Goal: Task Accomplishment & Management: Manage account settings

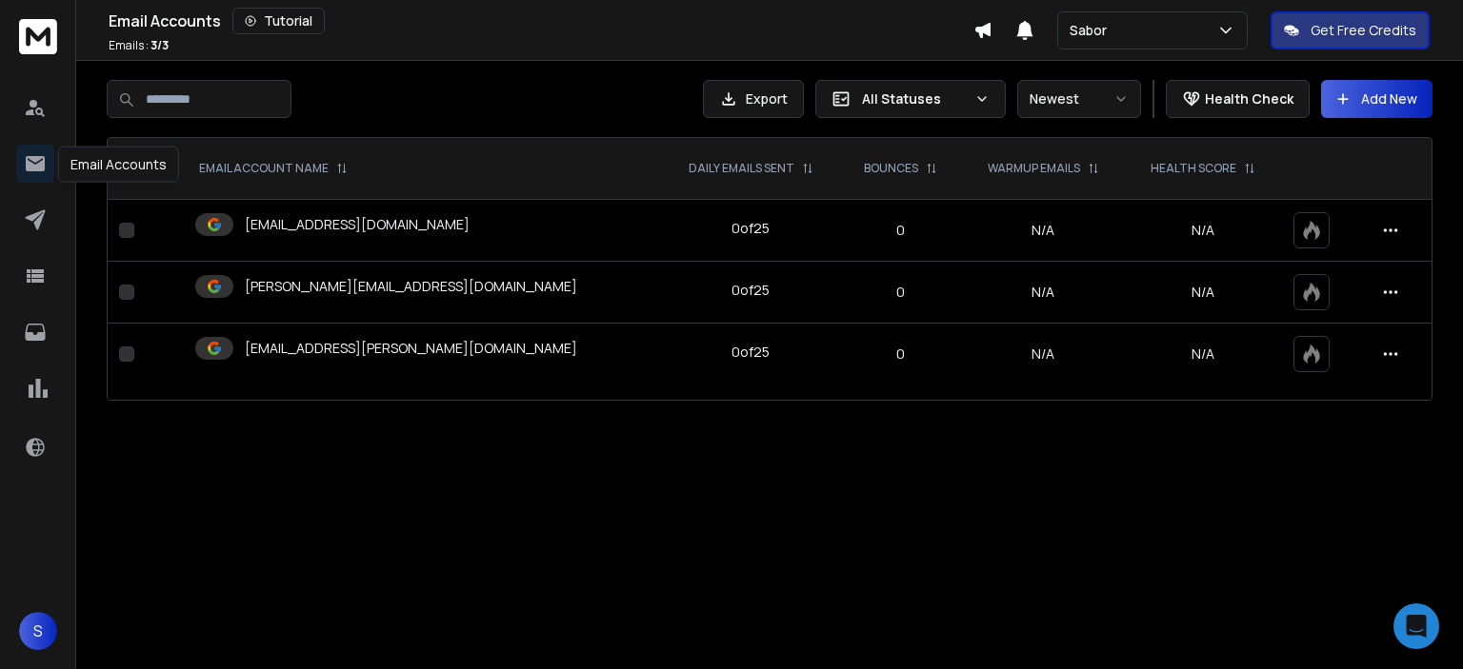
click at [35, 164] on icon at bounding box center [35, 163] width 19 height 15
click at [127, 163] on button "Select this Page" at bounding box center [126, 168] width 15 height 15
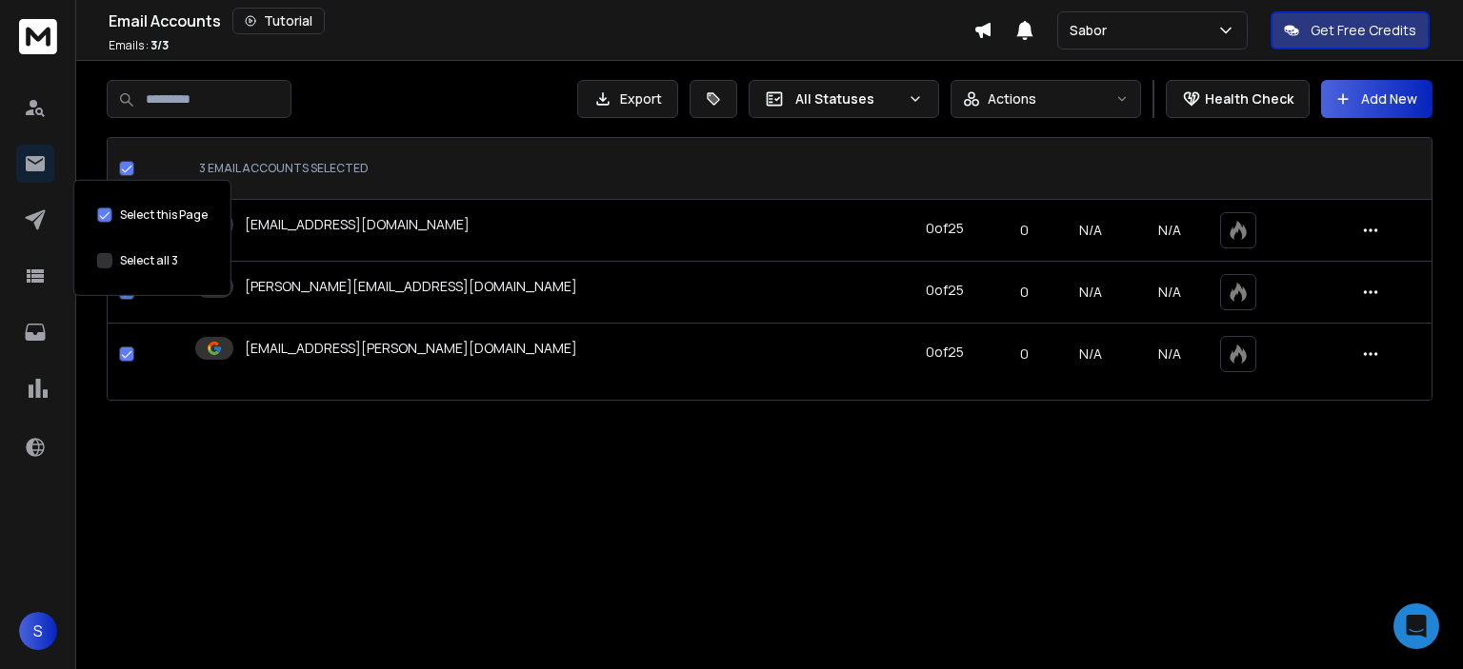
click at [131, 168] on button "Select this Page" at bounding box center [126, 168] width 15 height 15
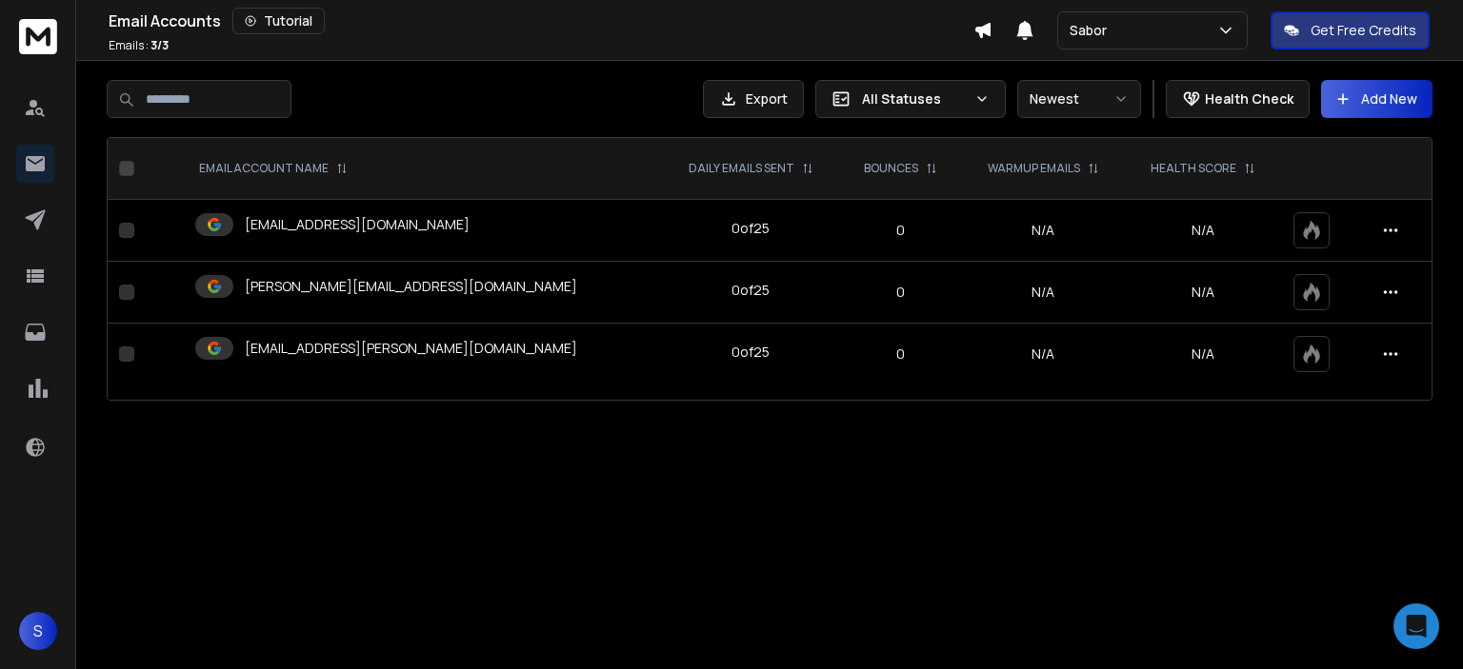
click at [131, 168] on button "button" at bounding box center [126, 168] width 15 height 15
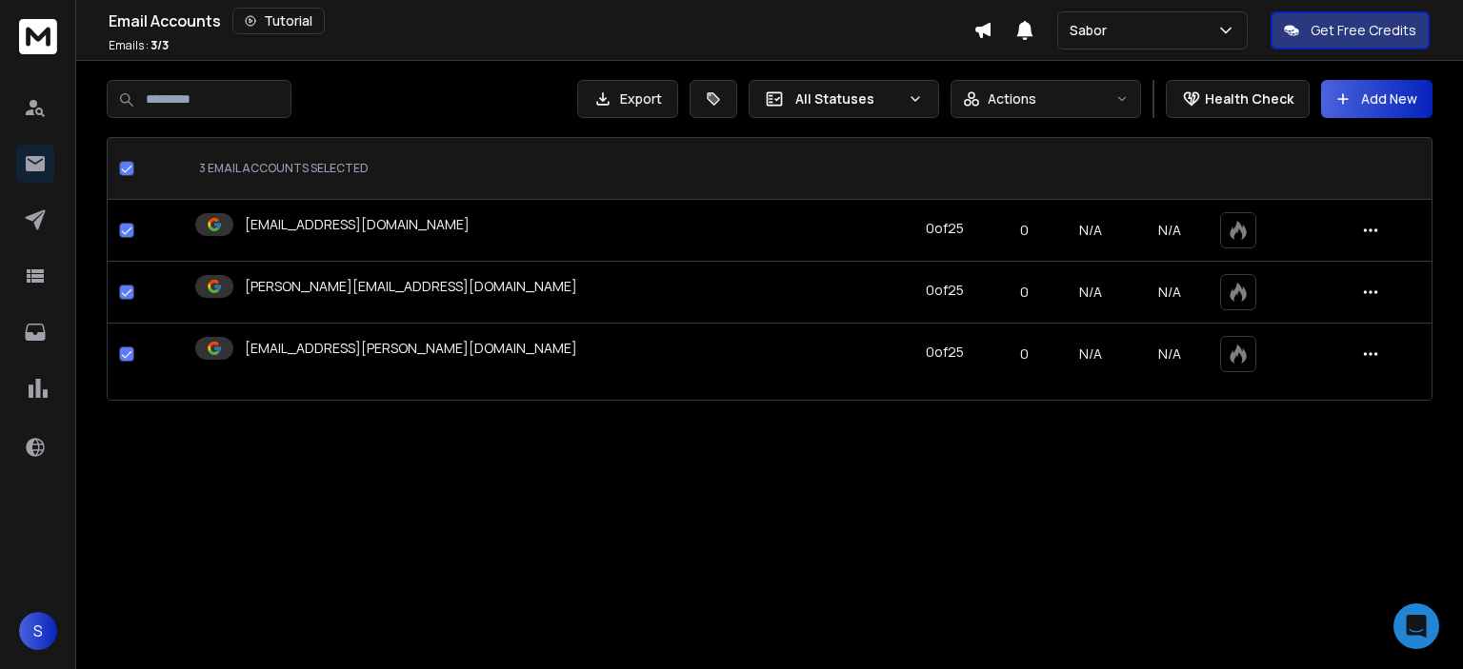
click at [131, 168] on button "button" at bounding box center [126, 168] width 15 height 15
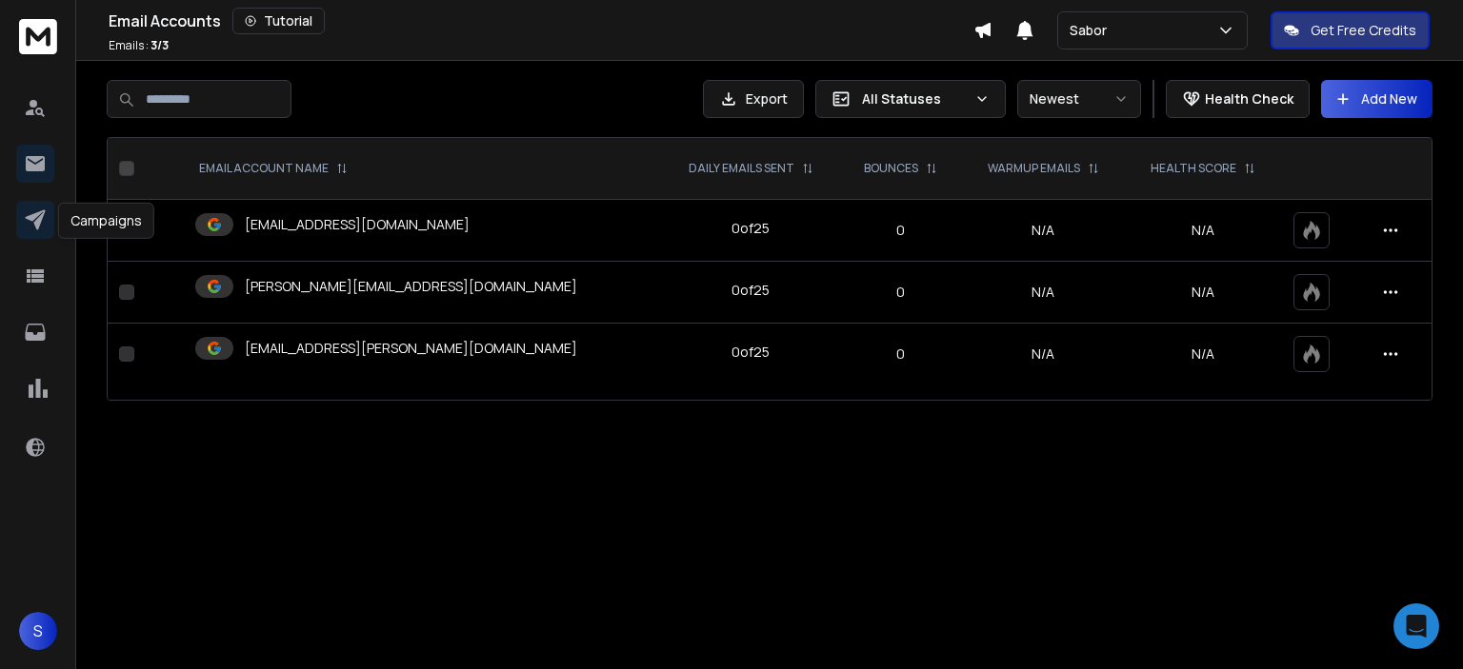
click at [33, 205] on link at bounding box center [35, 220] width 38 height 38
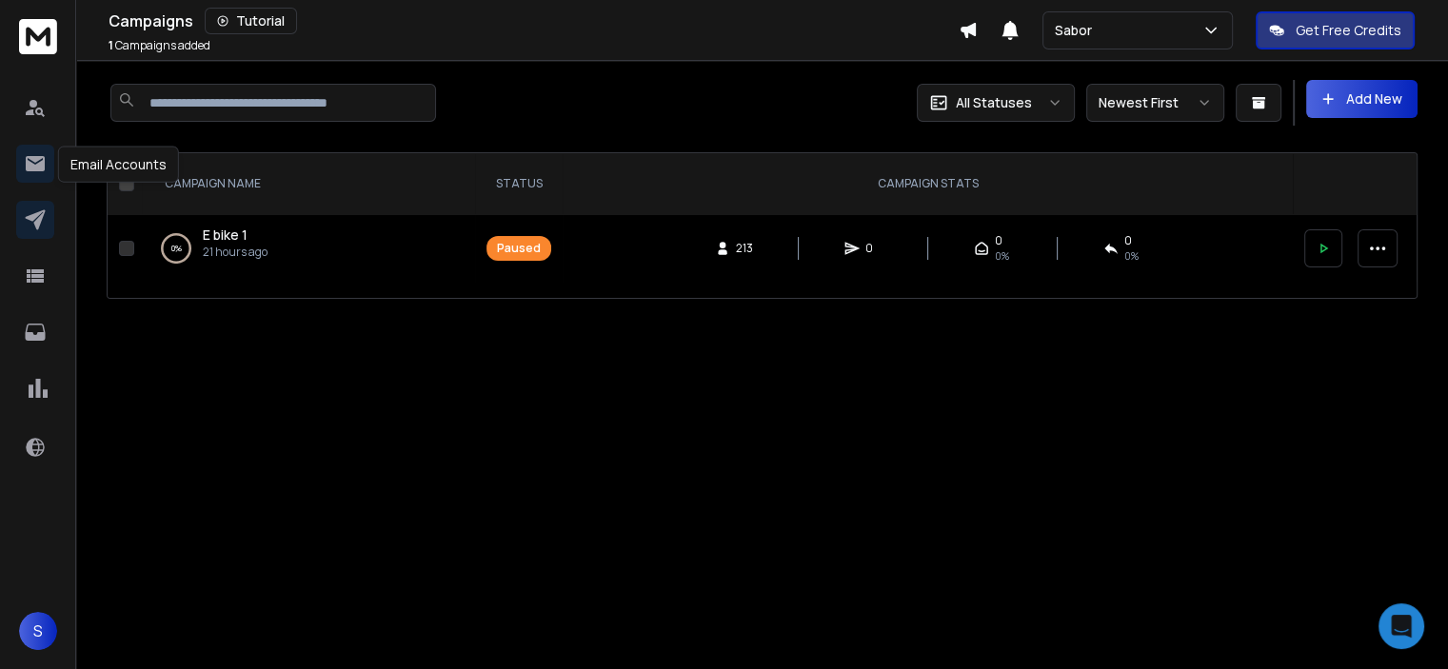
click at [41, 158] on icon at bounding box center [35, 163] width 19 height 15
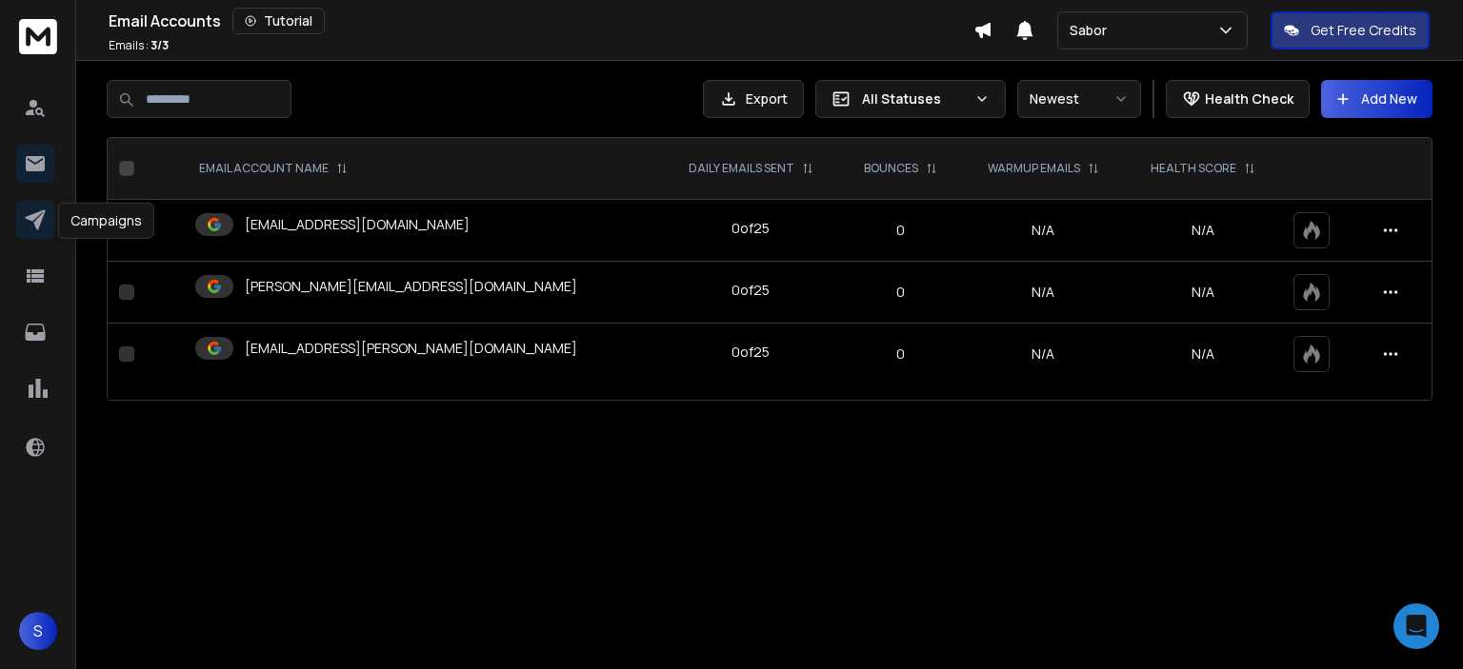
click at [34, 228] on icon at bounding box center [35, 220] width 23 height 23
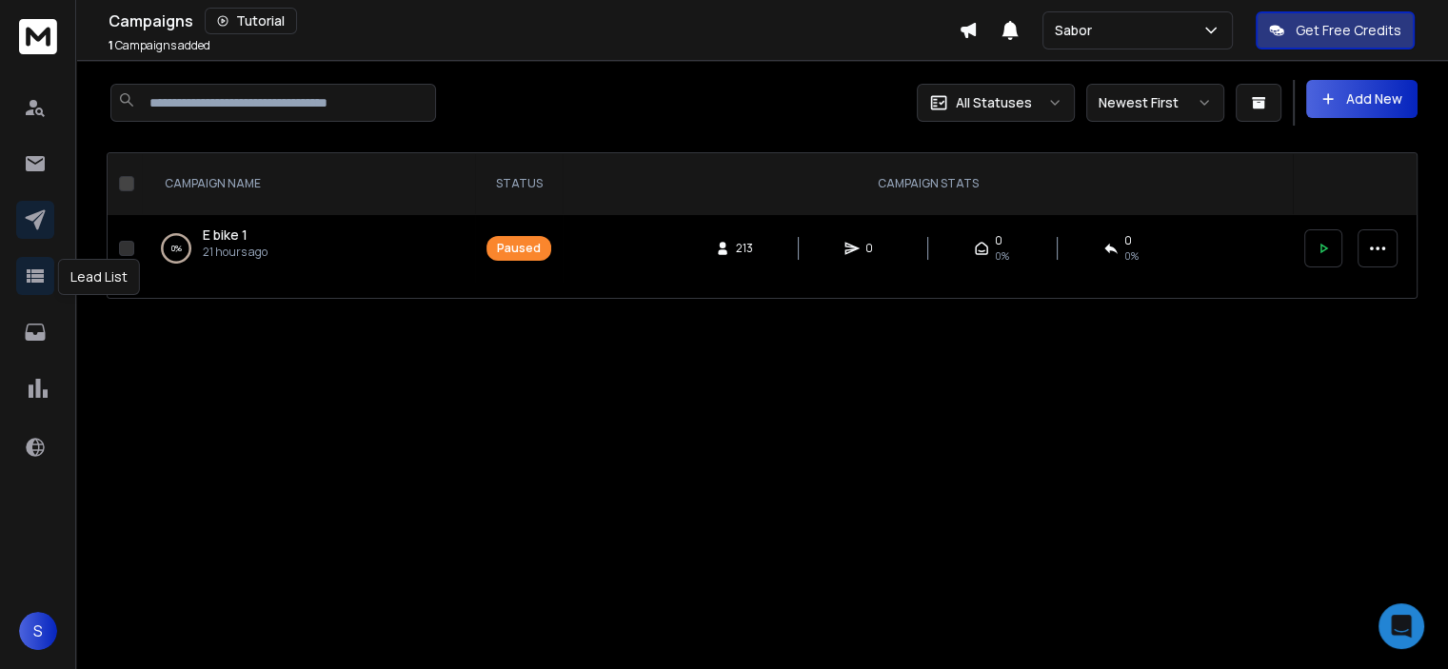
click at [29, 277] on icon at bounding box center [35, 275] width 17 height 13
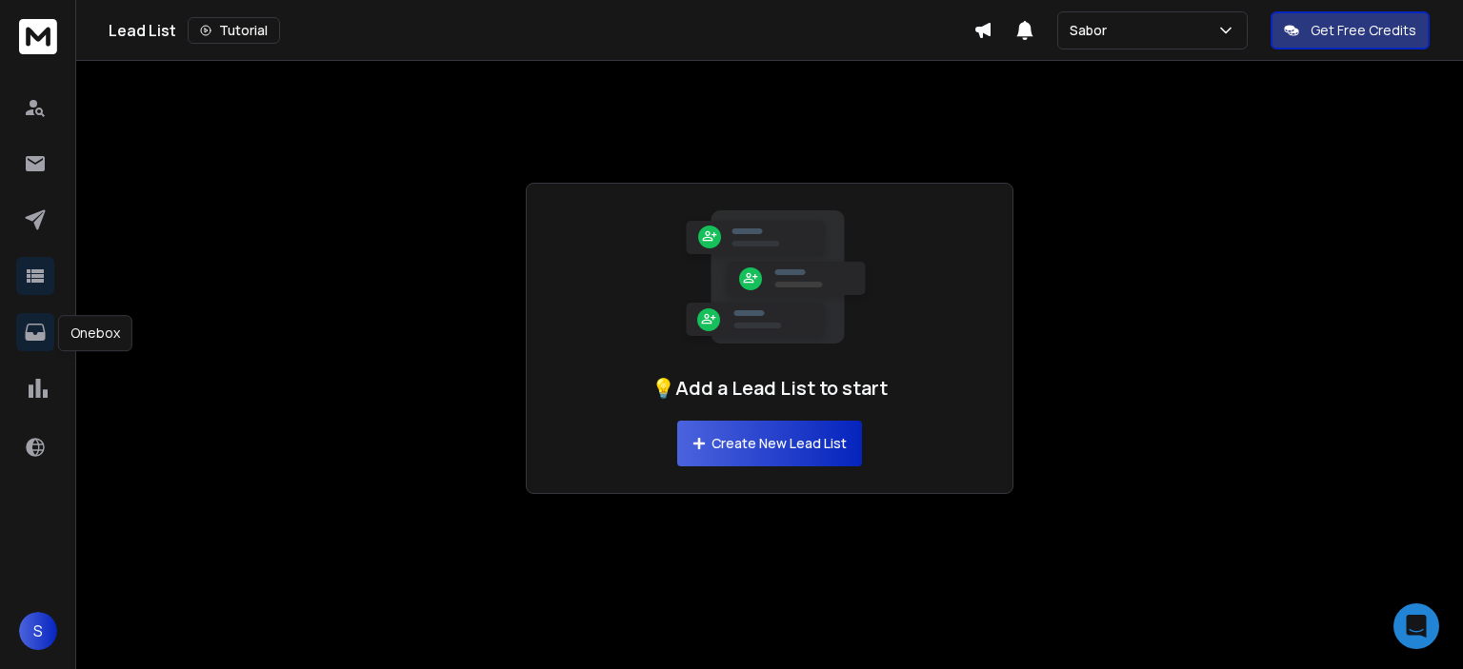
click at [27, 333] on icon at bounding box center [35, 332] width 20 height 17
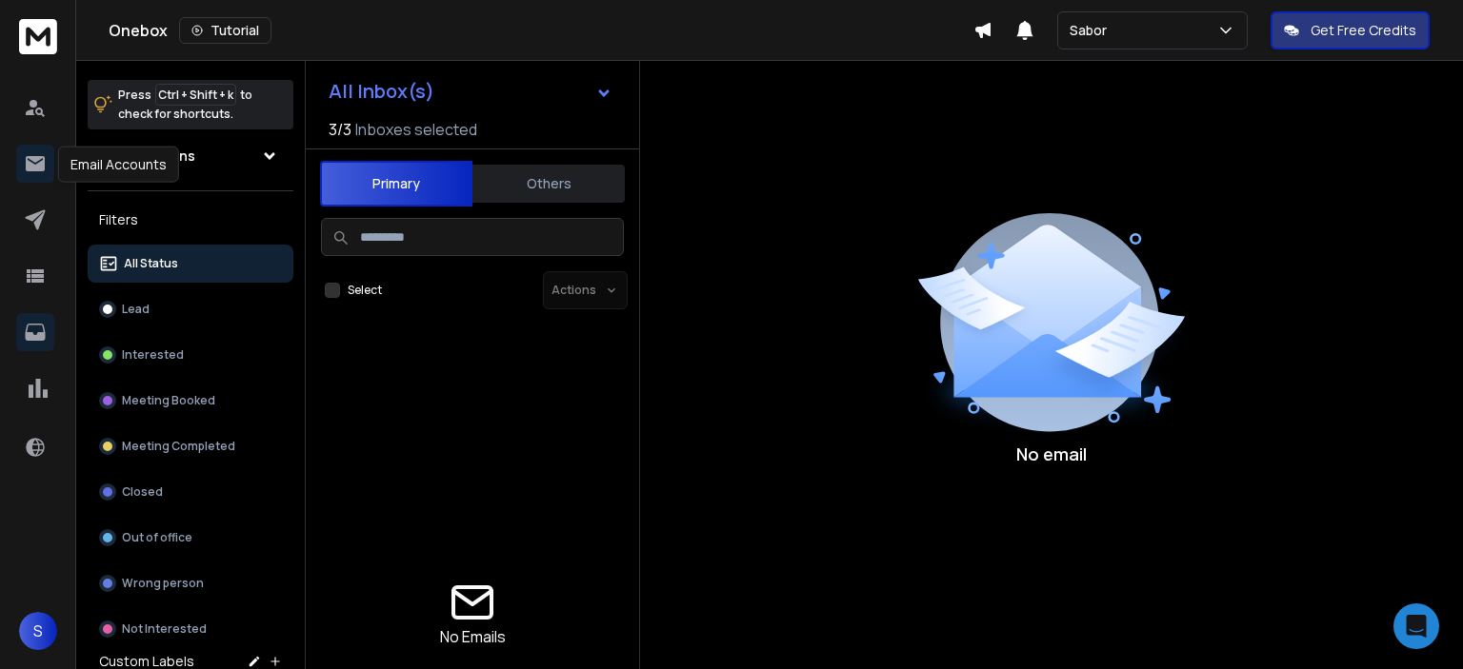
click at [37, 159] on icon at bounding box center [35, 163] width 19 height 15
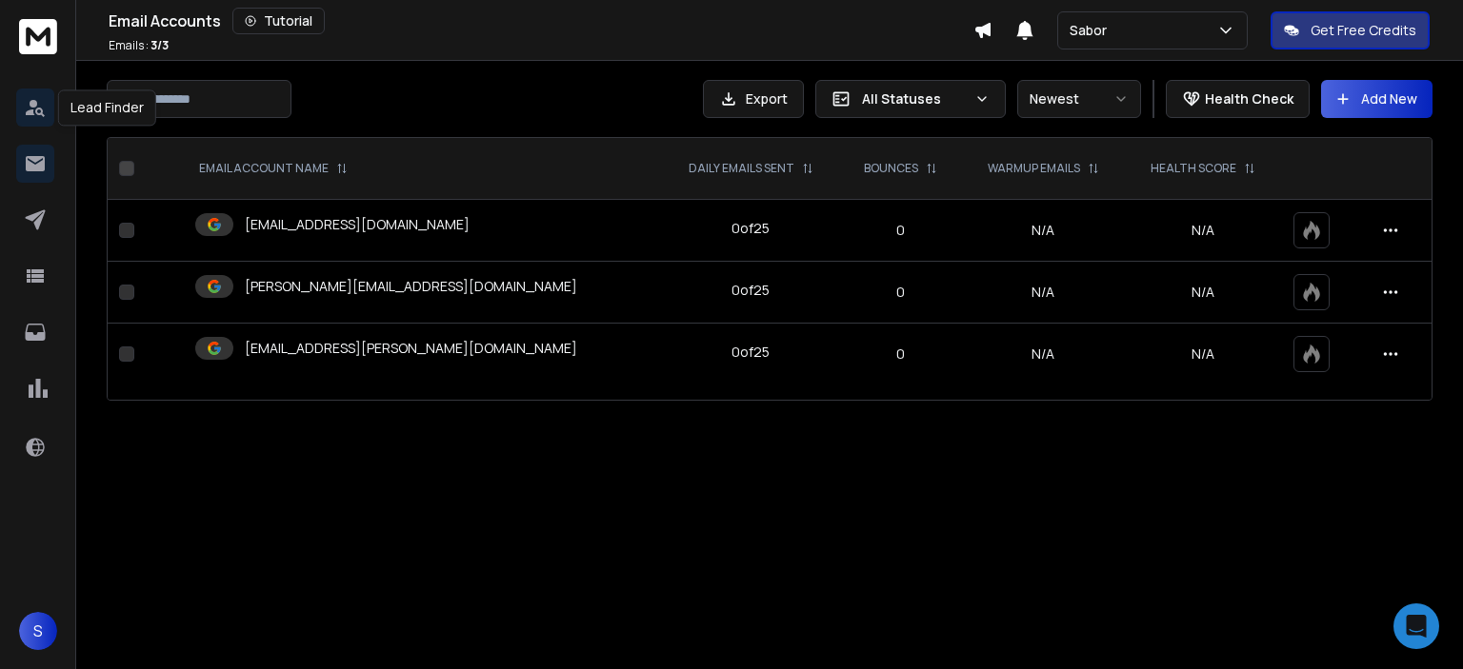
click at [35, 99] on icon at bounding box center [35, 107] width 23 height 23
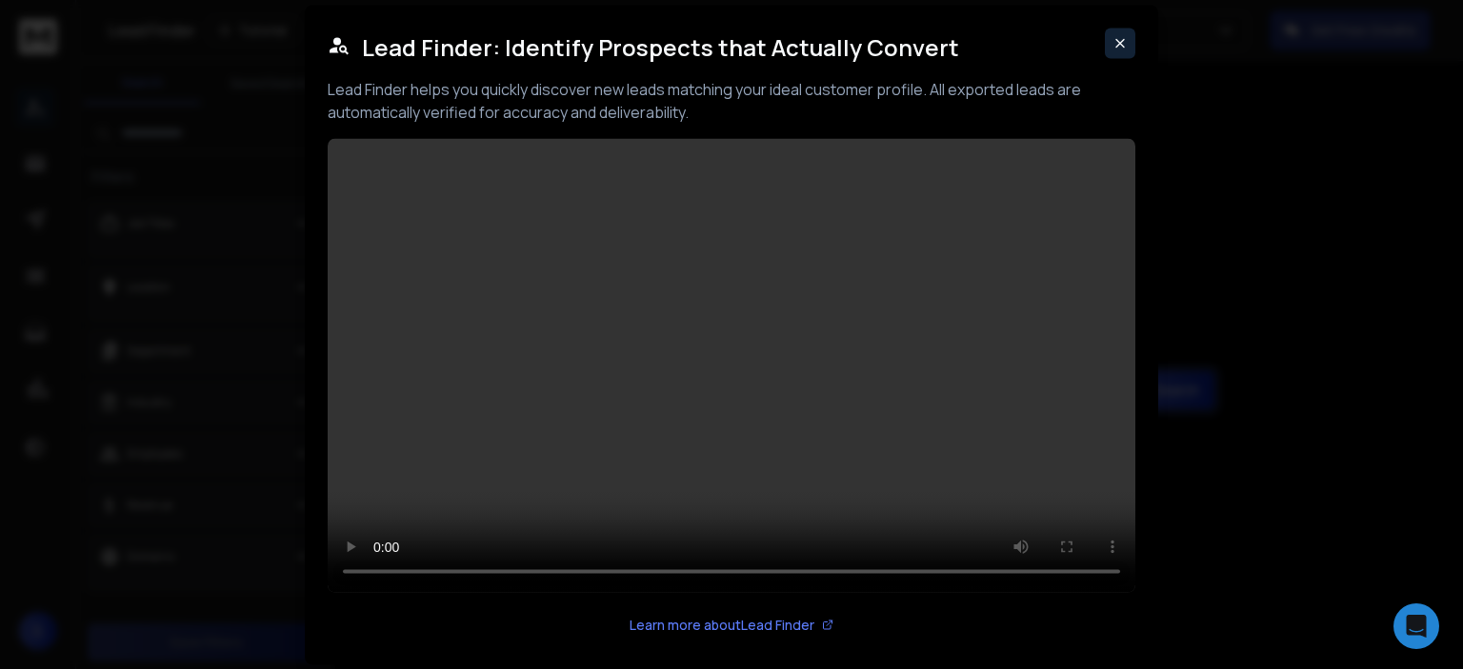
click at [1118, 33] on button at bounding box center [1120, 43] width 30 height 30
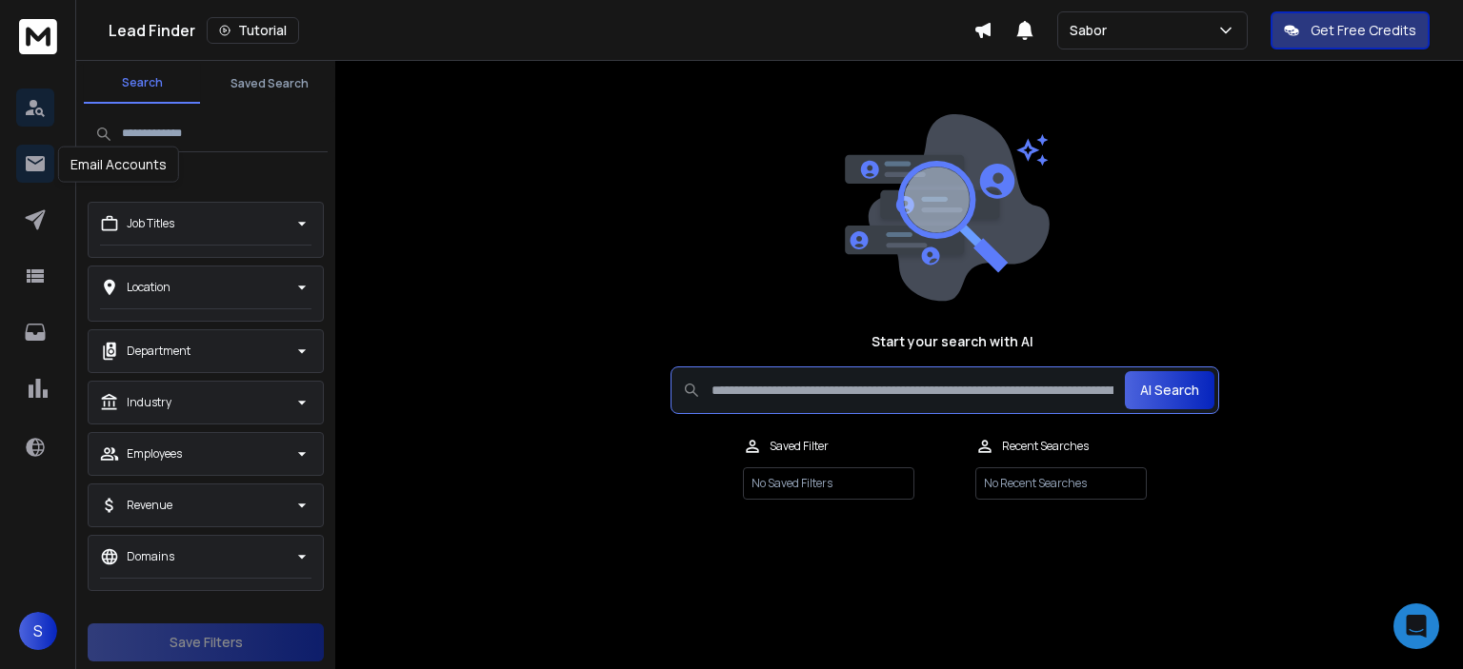
click at [35, 164] on icon at bounding box center [35, 163] width 19 height 15
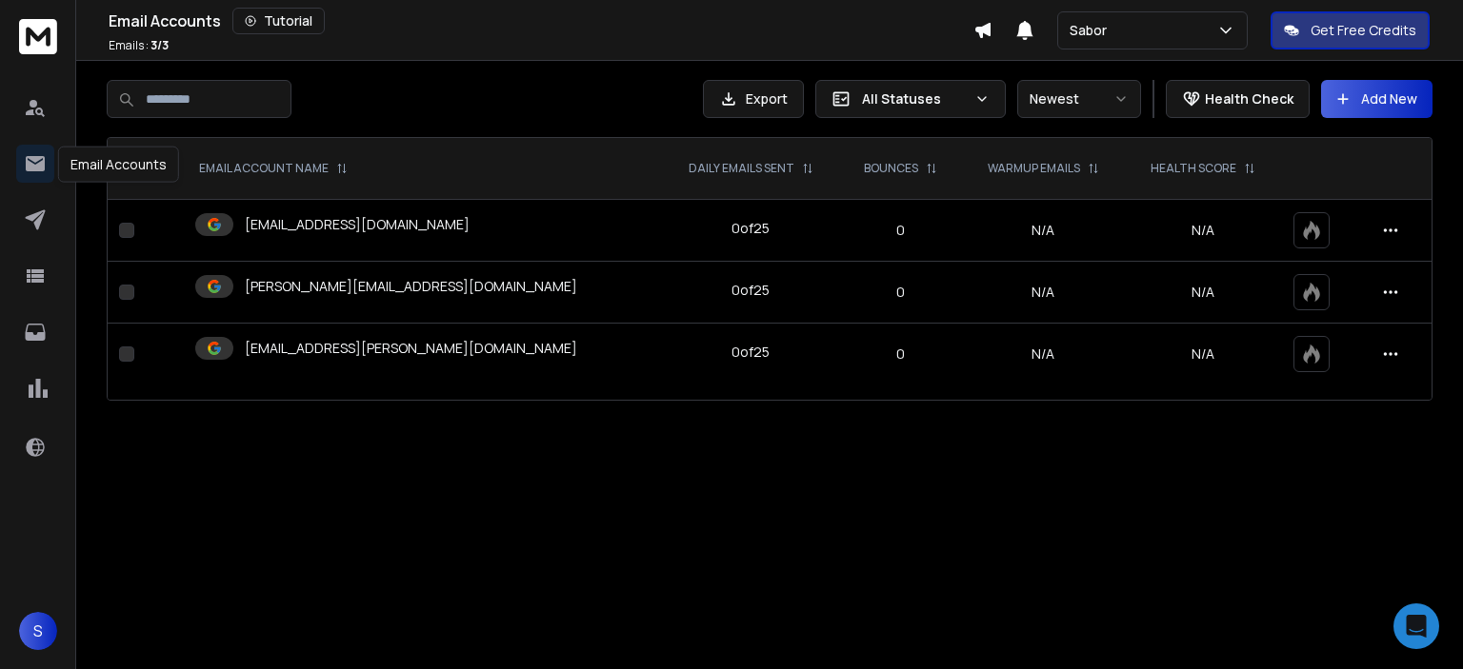
click at [143, 493] on div "ReferralStack Unlock AI-powered affiliate growth Lifetime Deals available! Clai…" at bounding box center [731, 334] width 1463 height 669
click at [127, 173] on button "Select this Page" at bounding box center [126, 168] width 15 height 15
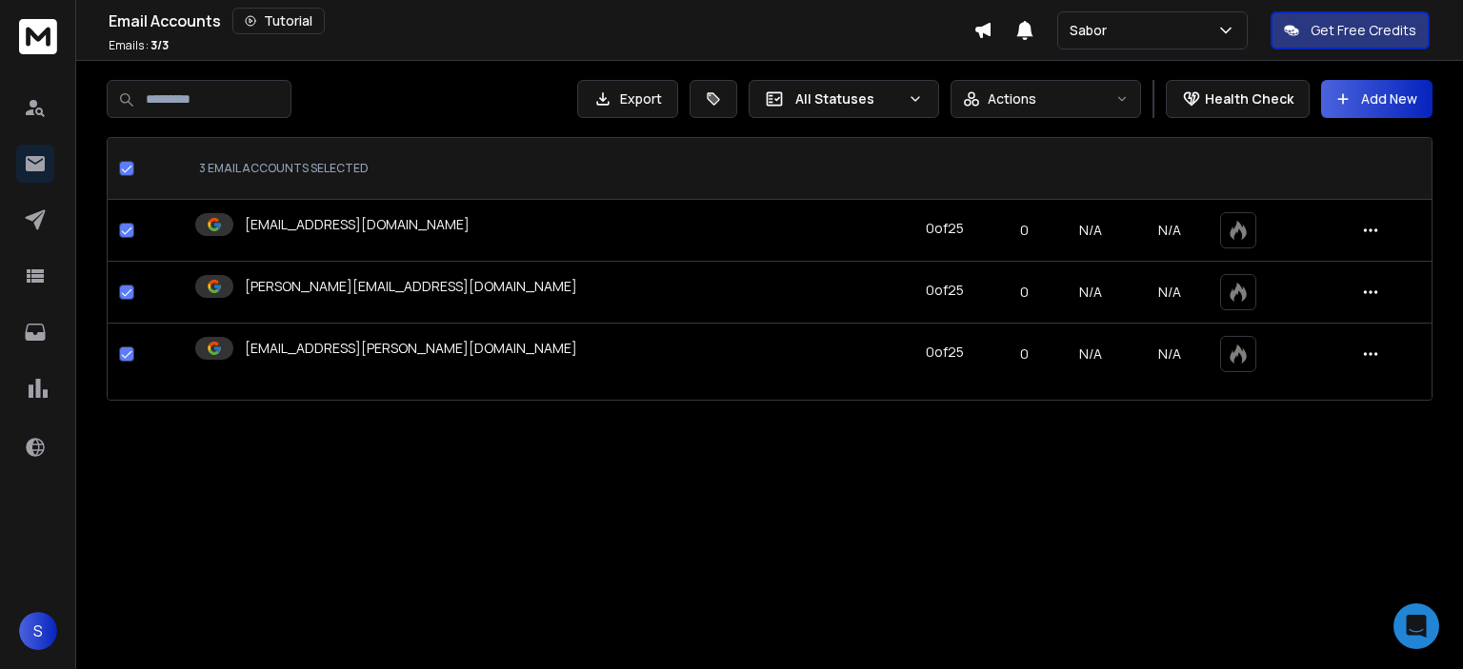
click at [213, 493] on div "ReferralStack Unlock AI-powered affiliate growth Lifetime Deals available! Clai…" at bounding box center [731, 334] width 1463 height 669
click at [919, 101] on icon at bounding box center [914, 98] width 15 height 15
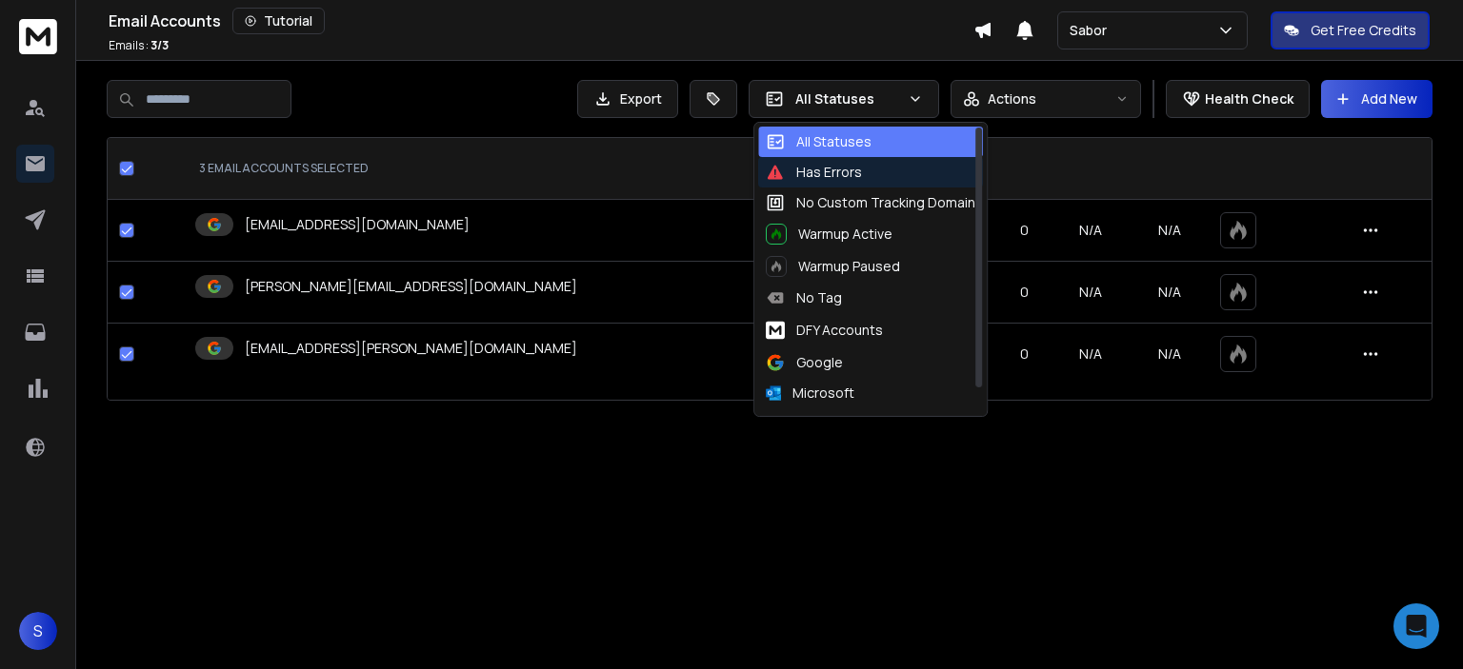
click at [638, 475] on div "ReferralStack Unlock AI-powered affiliate growth Lifetime Deals available! Clai…" at bounding box center [731, 334] width 1463 height 669
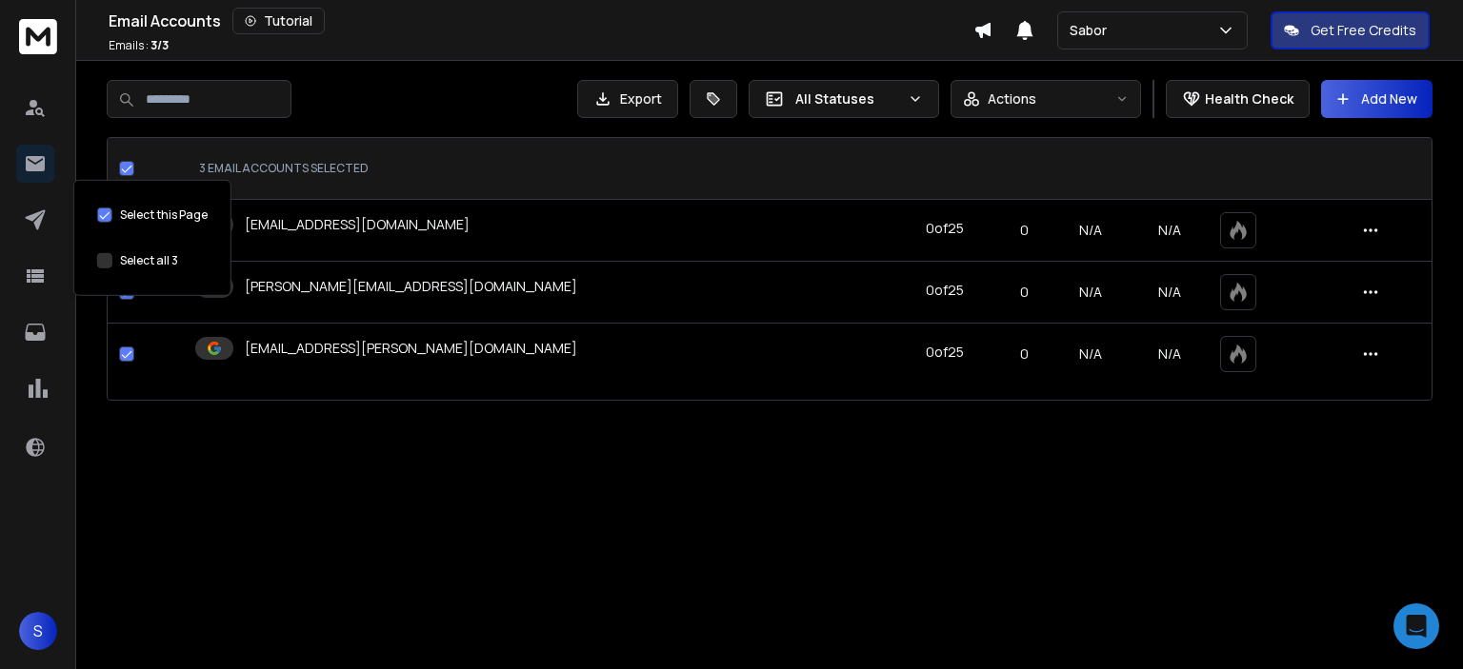
click at [119, 167] on button "Select this Page" at bounding box center [126, 168] width 15 height 15
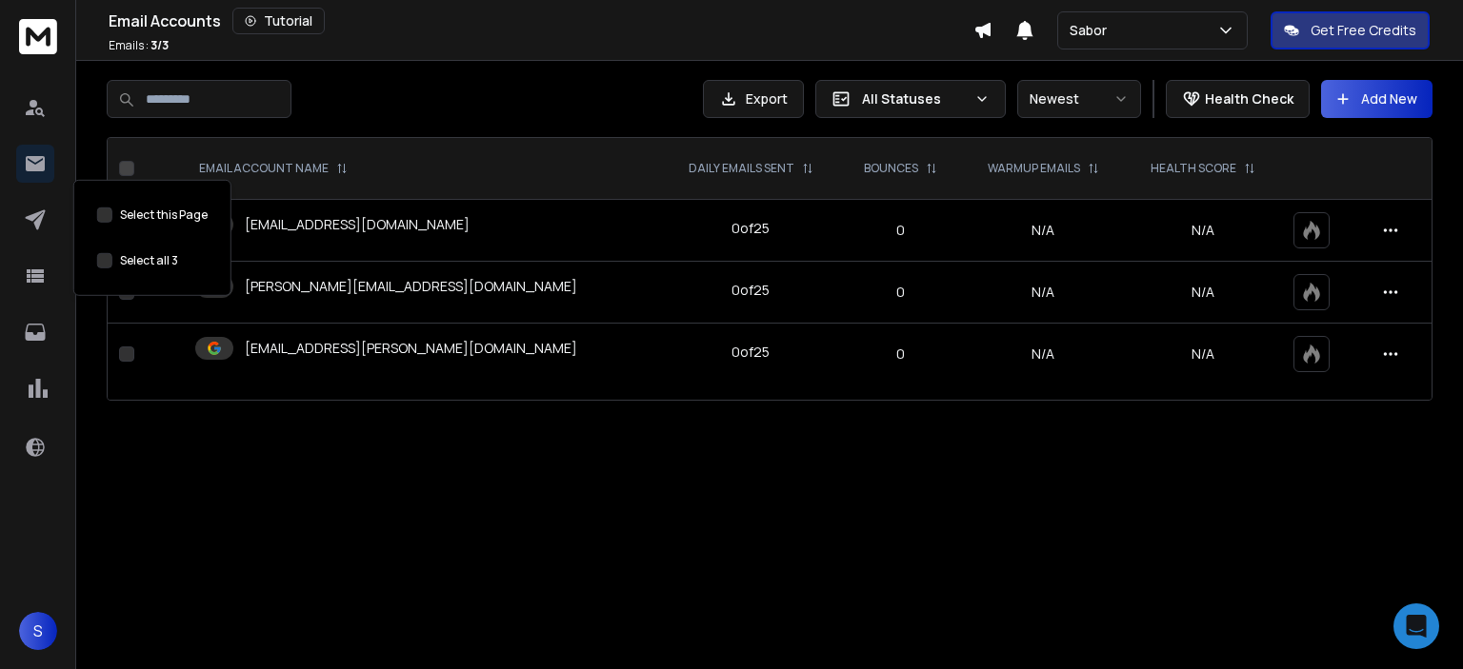
click at [119, 167] on button "Select this Page" at bounding box center [126, 168] width 15 height 15
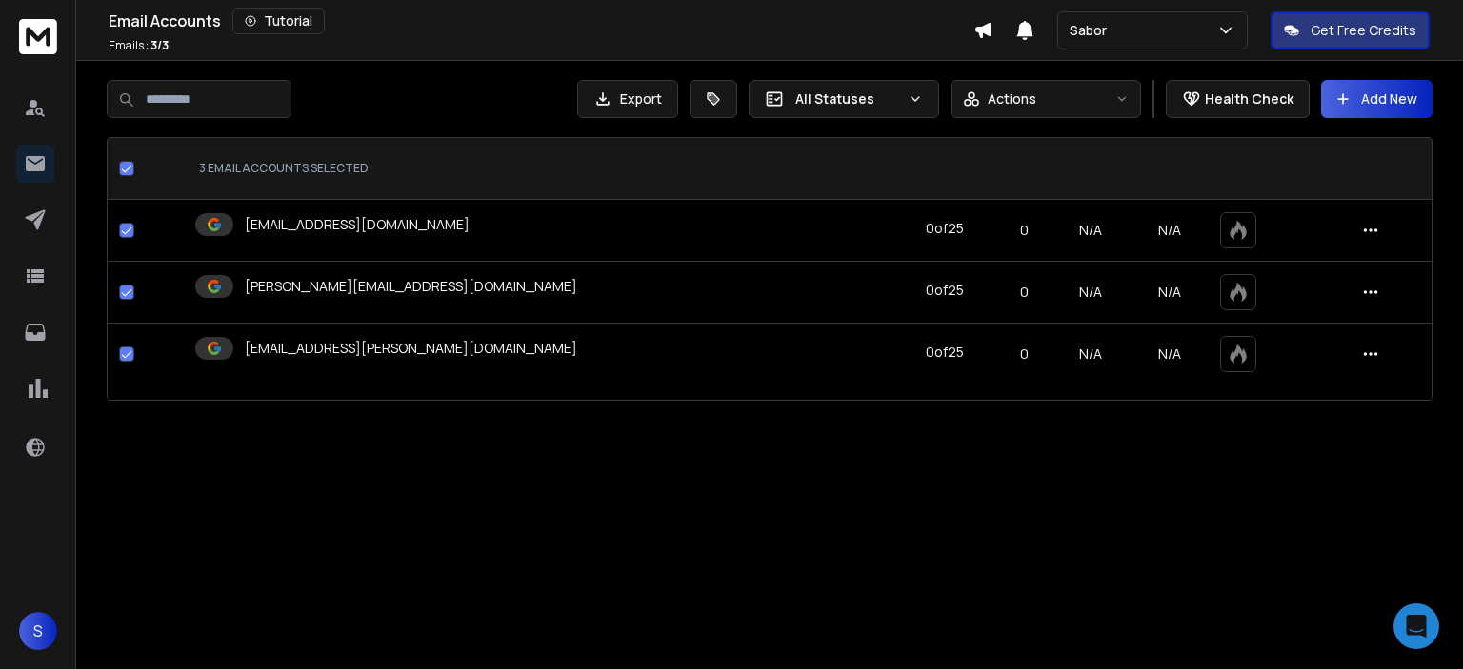
click at [119, 167] on button "button" at bounding box center [126, 168] width 15 height 15
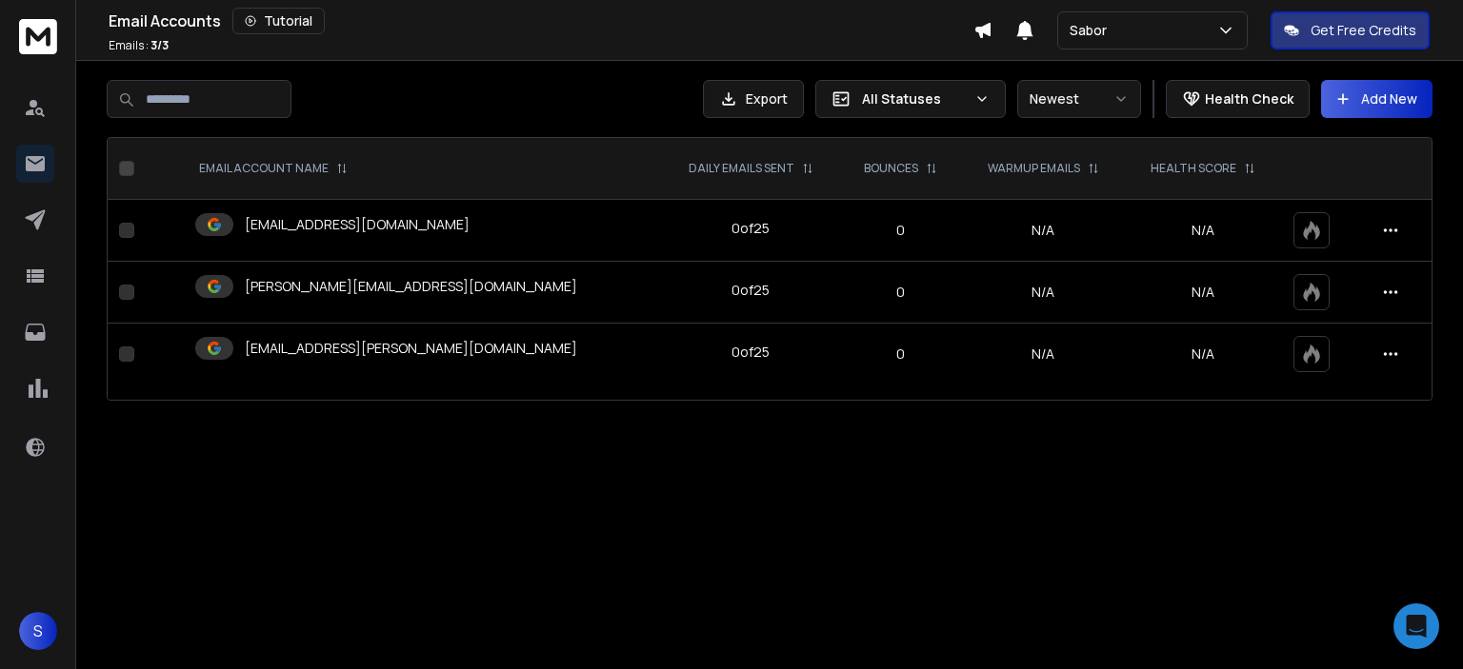
click at [119, 167] on button "button" at bounding box center [126, 168] width 15 height 15
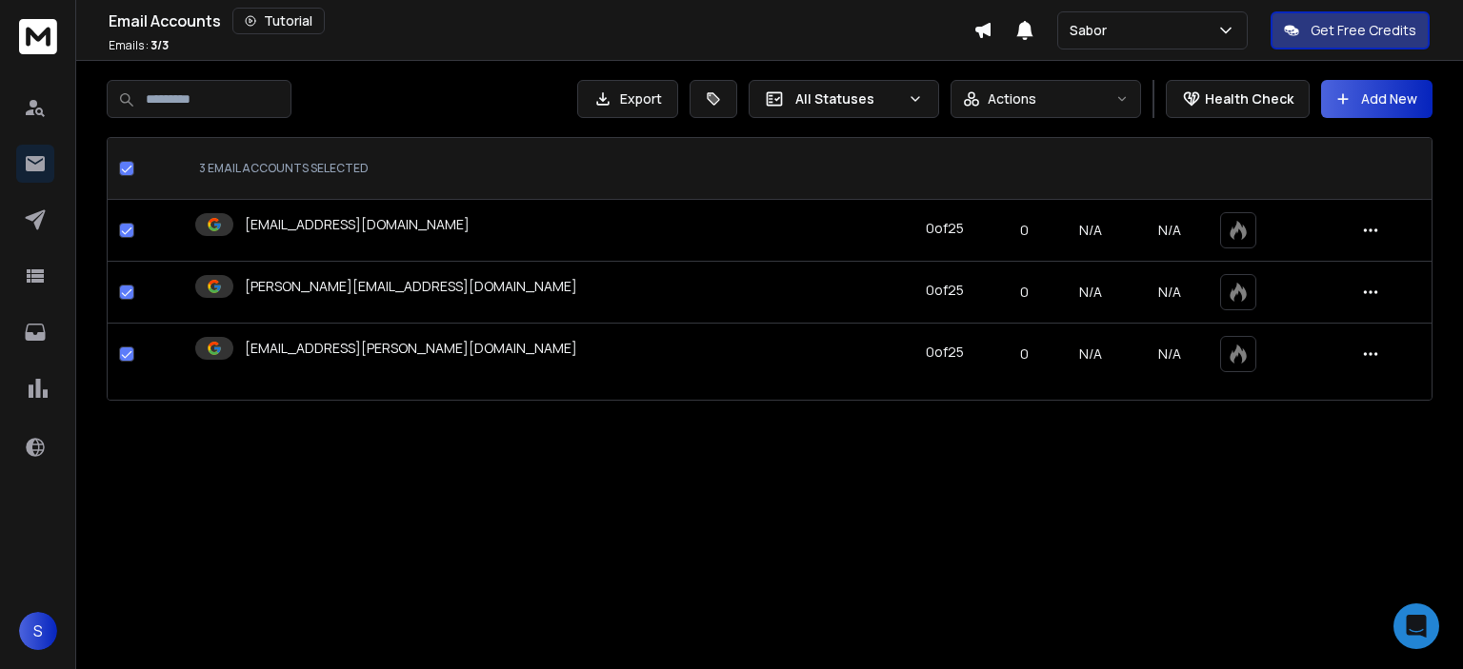
click at [169, 475] on div "ReferralStack Unlock AI-powered affiliate growth Lifetime Deals available! Clai…" at bounding box center [731, 334] width 1463 height 669
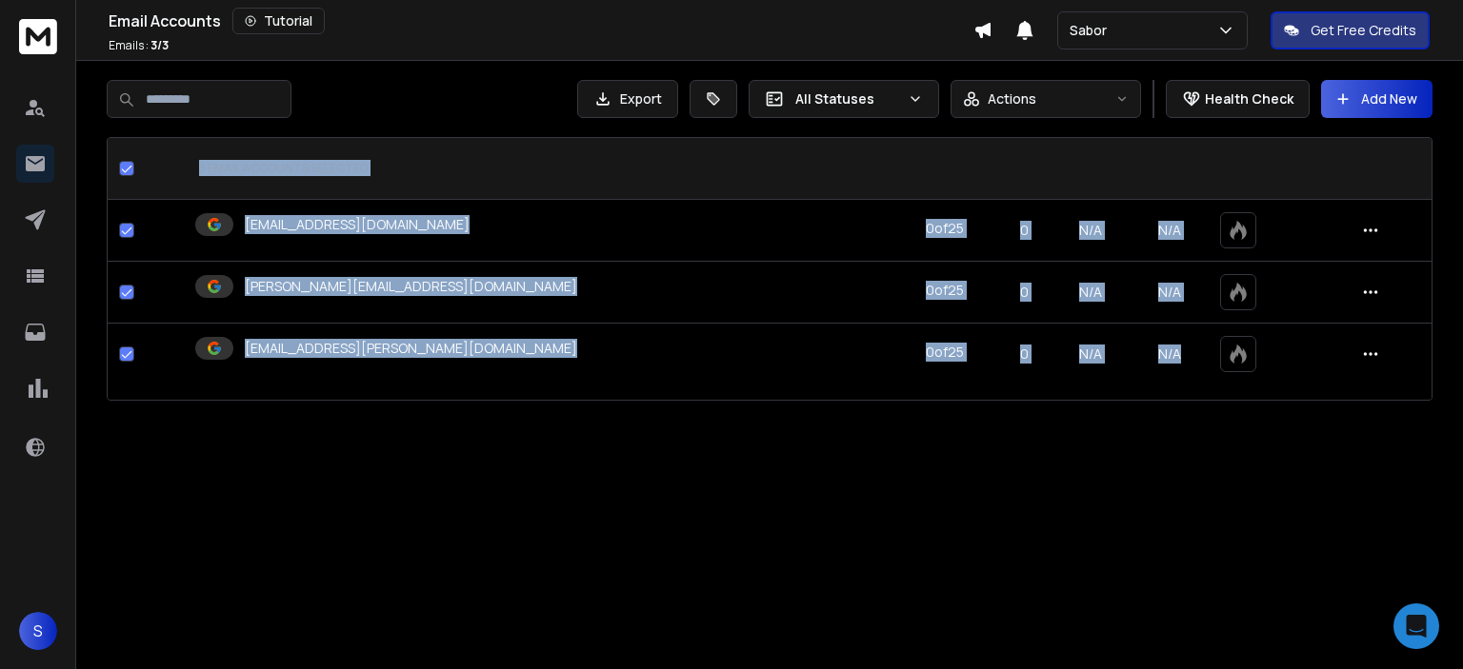
click at [169, 475] on div "ReferralStack Unlock AI-powered affiliate growth Lifetime Deals available! Clai…" at bounding box center [731, 334] width 1463 height 669
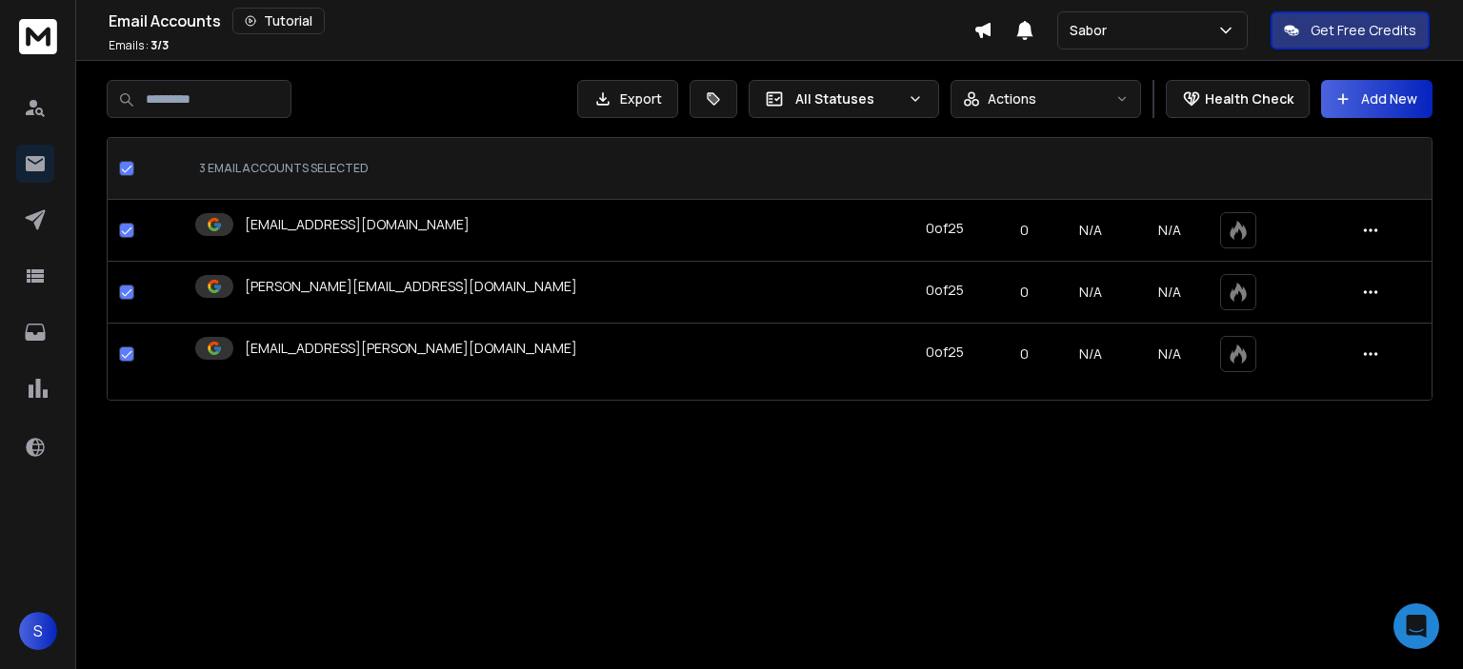
click at [169, 475] on div "ReferralStack Unlock AI-powered affiliate growth Lifetime Deals available! Clai…" at bounding box center [731, 334] width 1463 height 669
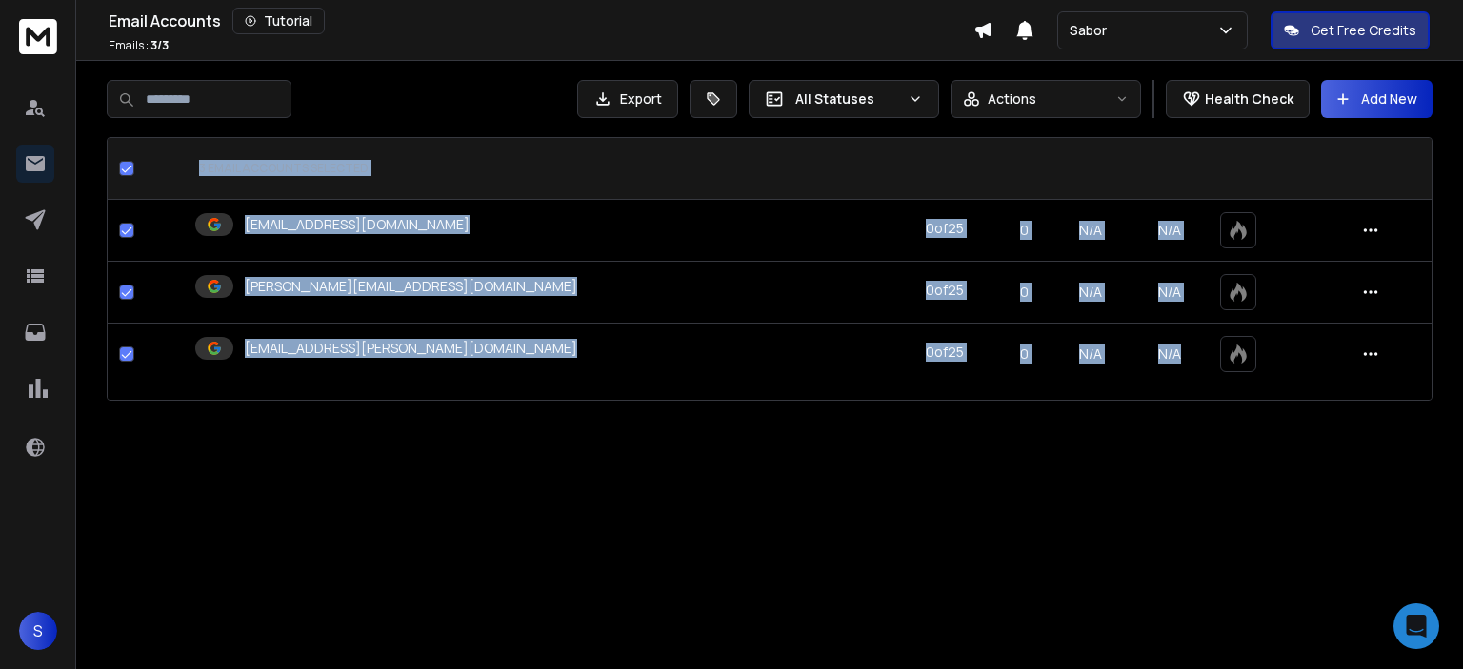
click at [169, 475] on div "ReferralStack Unlock AI-powered affiliate growth Lifetime Deals available! Clai…" at bounding box center [731, 334] width 1463 height 669
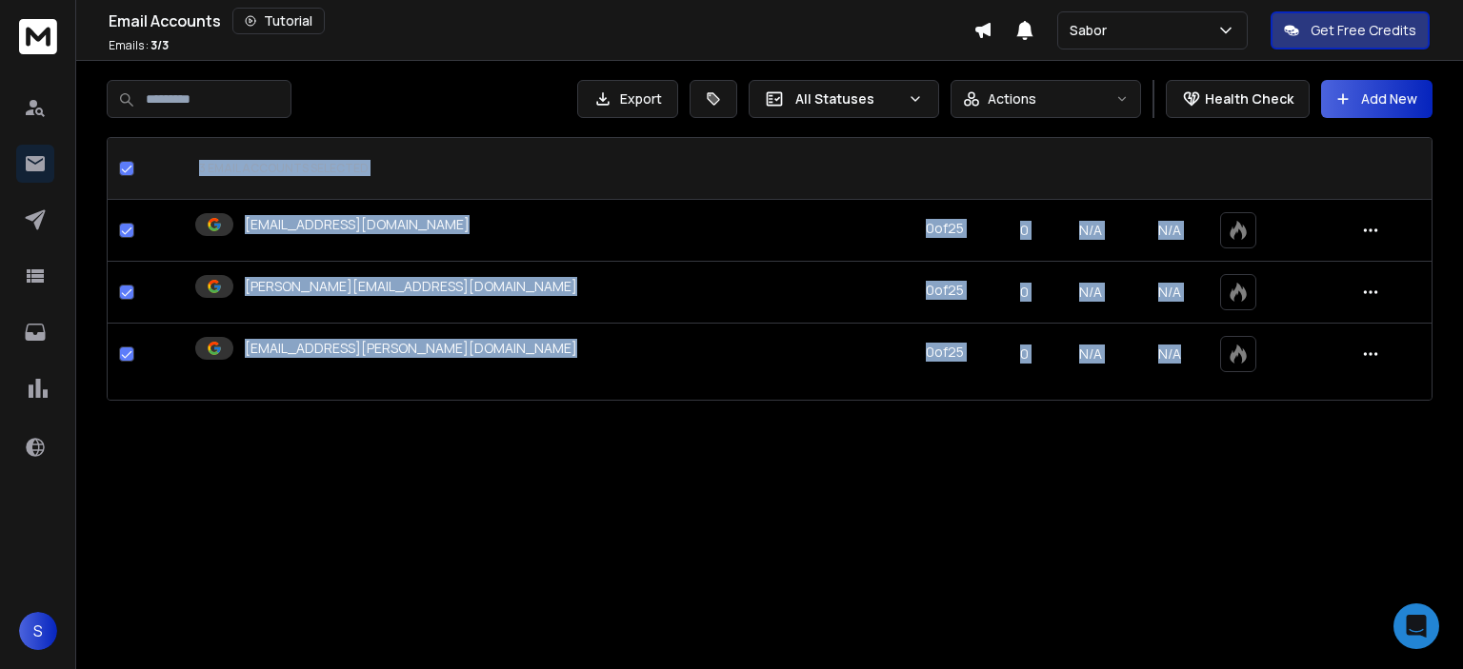
click at [185, 474] on div "ReferralStack Unlock AI-powered affiliate growth Lifetime Deals available! Clai…" at bounding box center [731, 334] width 1463 height 669
click at [209, 480] on div "ReferralStack Unlock AI-powered affiliate growth Lifetime Deals available! Clai…" at bounding box center [731, 334] width 1463 height 669
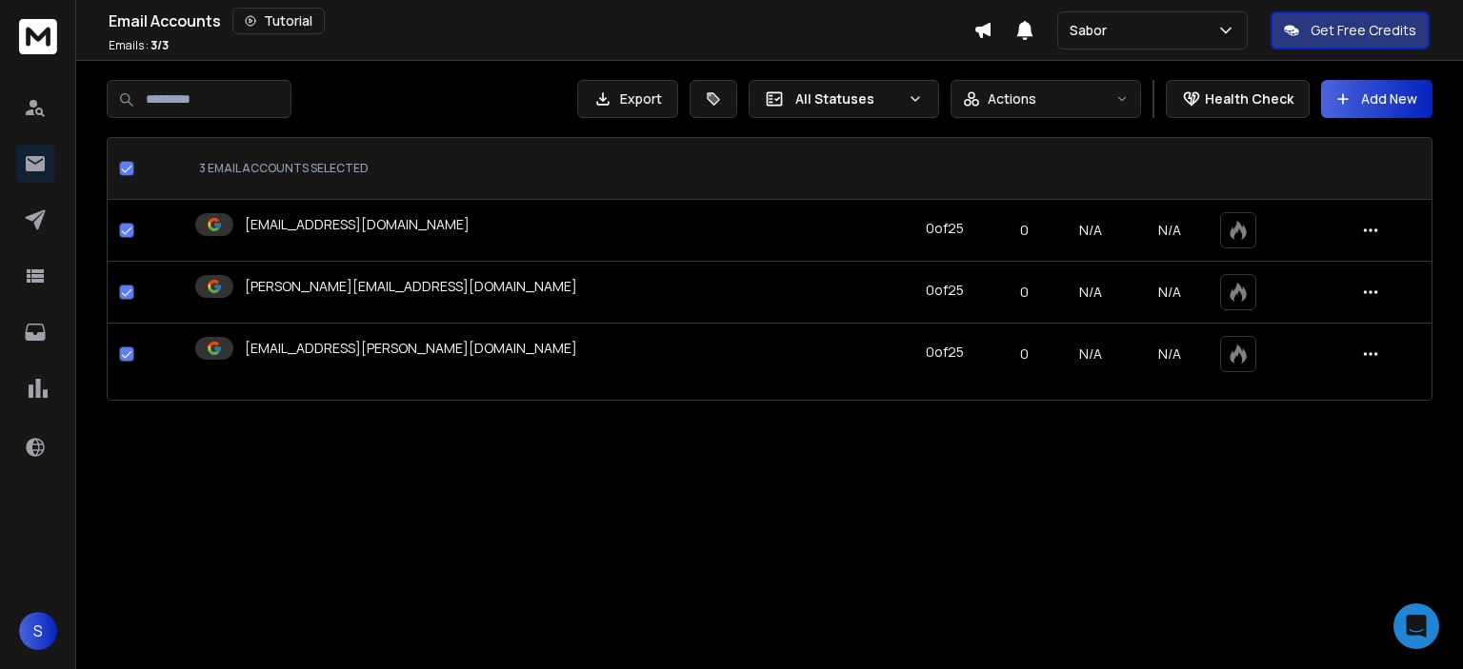
click at [375, 110] on div at bounding box center [336, 99] width 459 height 38
click at [123, 167] on button "Select this Page" at bounding box center [126, 168] width 15 height 15
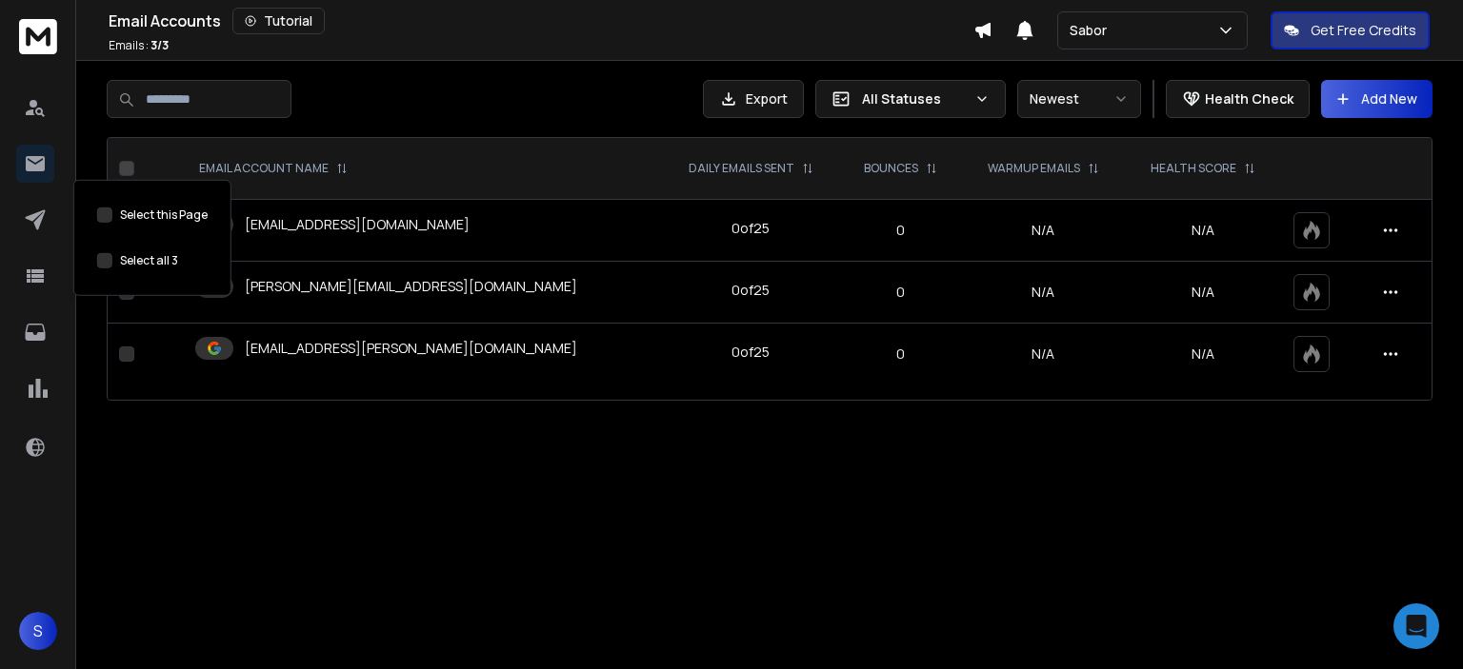
click at [123, 167] on button "Select this Page" at bounding box center [126, 168] width 15 height 15
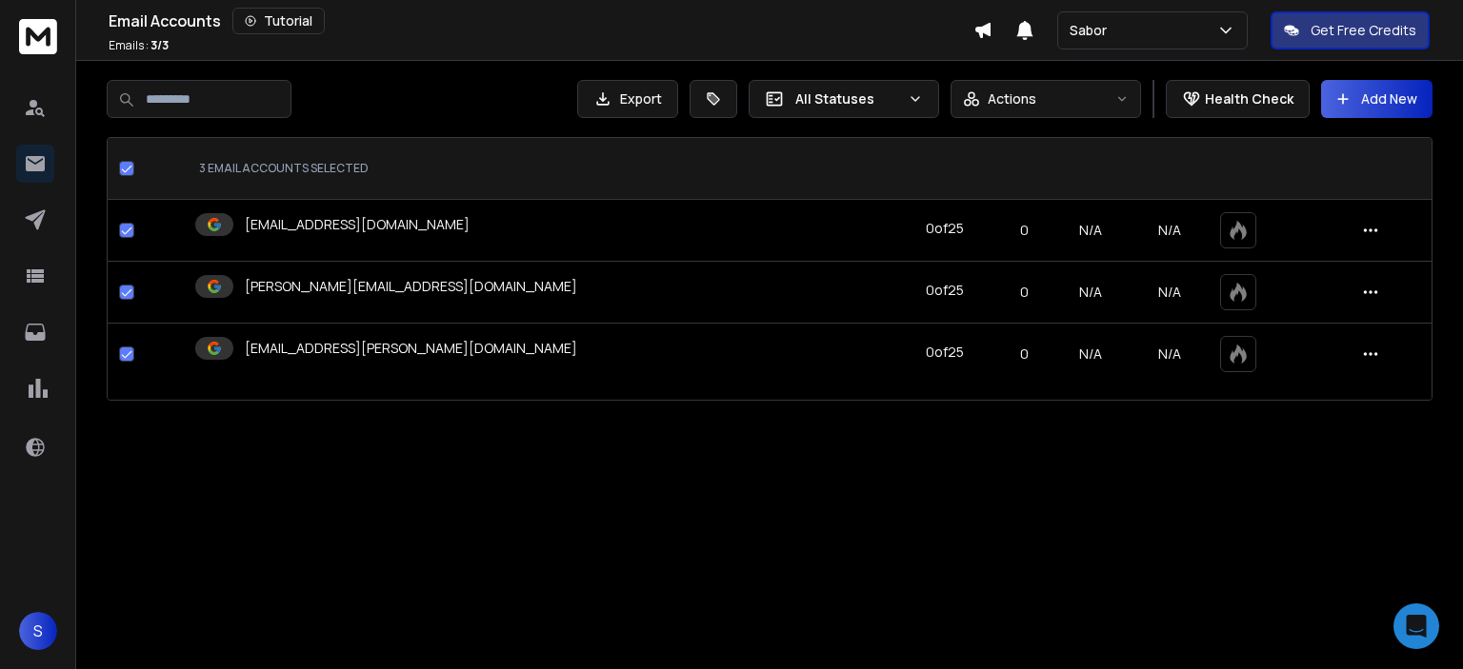
click at [123, 167] on button "button" at bounding box center [126, 168] width 15 height 15
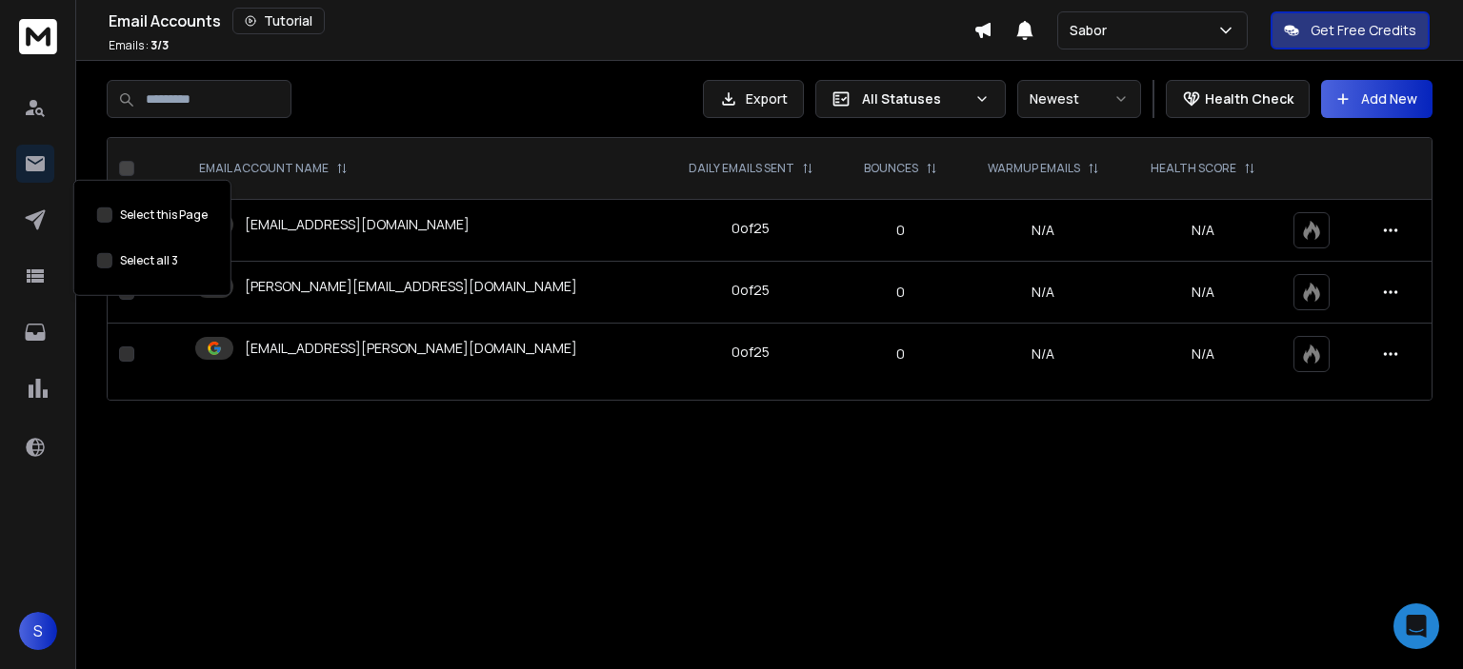
click at [349, 570] on div "ReferralStack Unlock AI-powered affiliate growth Lifetime Deals available! Clai…" at bounding box center [731, 334] width 1463 height 669
click at [1303, 231] on icon at bounding box center [1311, 230] width 16 height 19
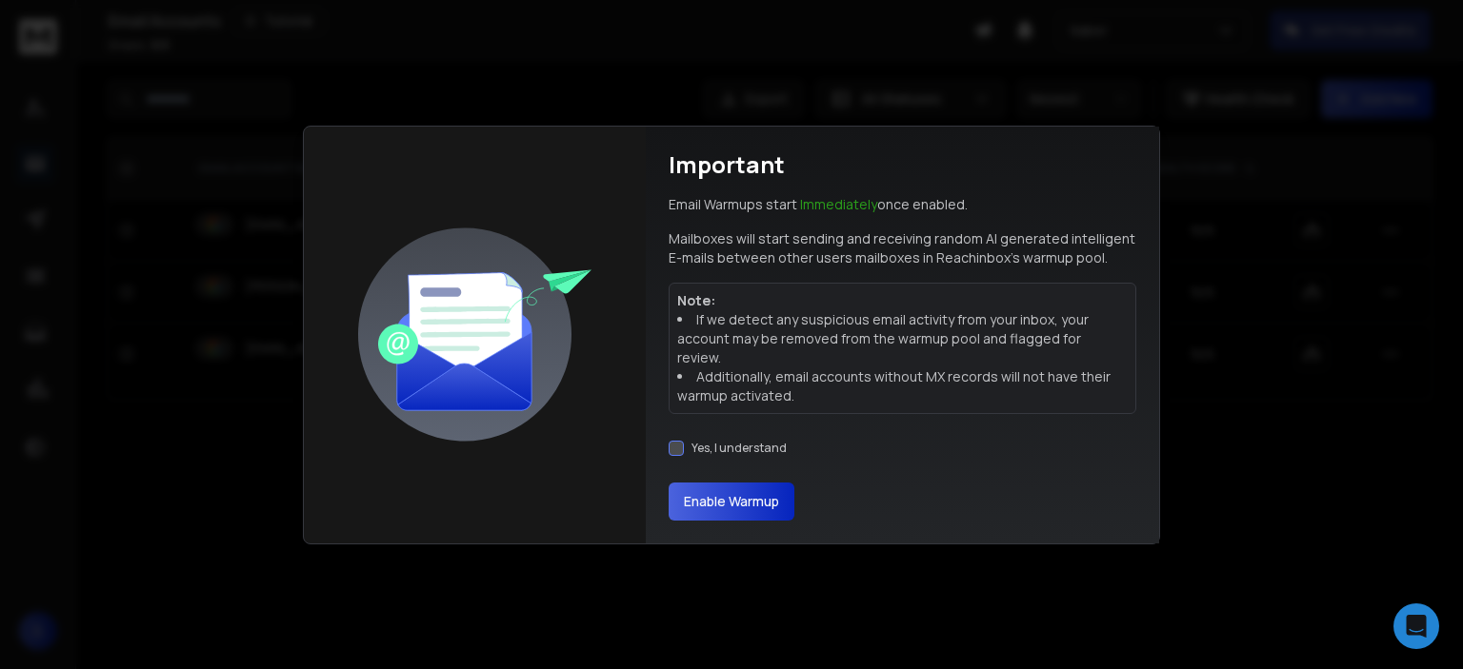
drag, startPoint x: 1288, startPoint y: 231, endPoint x: 1301, endPoint y: 177, distance: 55.7
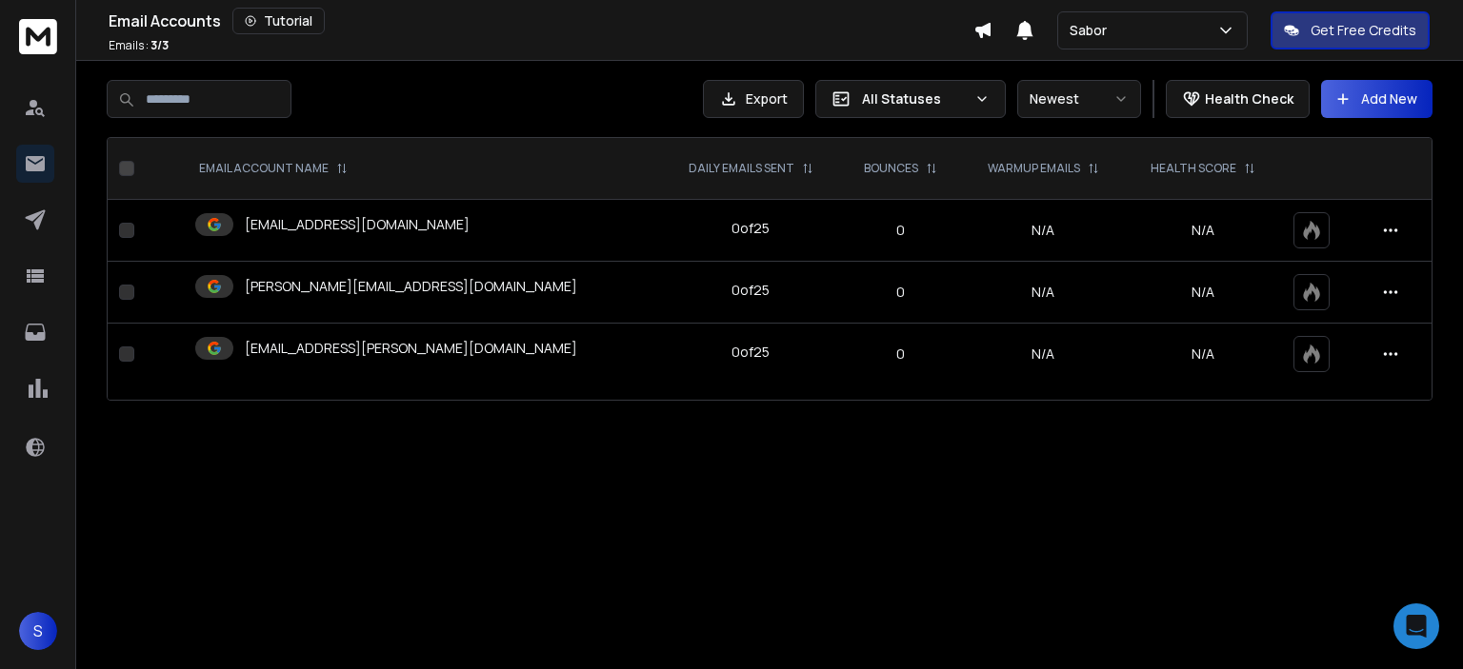
click at [1293, 219] on div at bounding box center [1311, 230] width 36 height 36
click at [1302, 283] on icon at bounding box center [1311, 292] width 19 height 19
click at [1303, 287] on icon at bounding box center [1311, 292] width 16 height 19
click at [1302, 358] on icon at bounding box center [1311, 354] width 19 height 19
click at [1302, 231] on icon at bounding box center [1311, 230] width 19 height 19
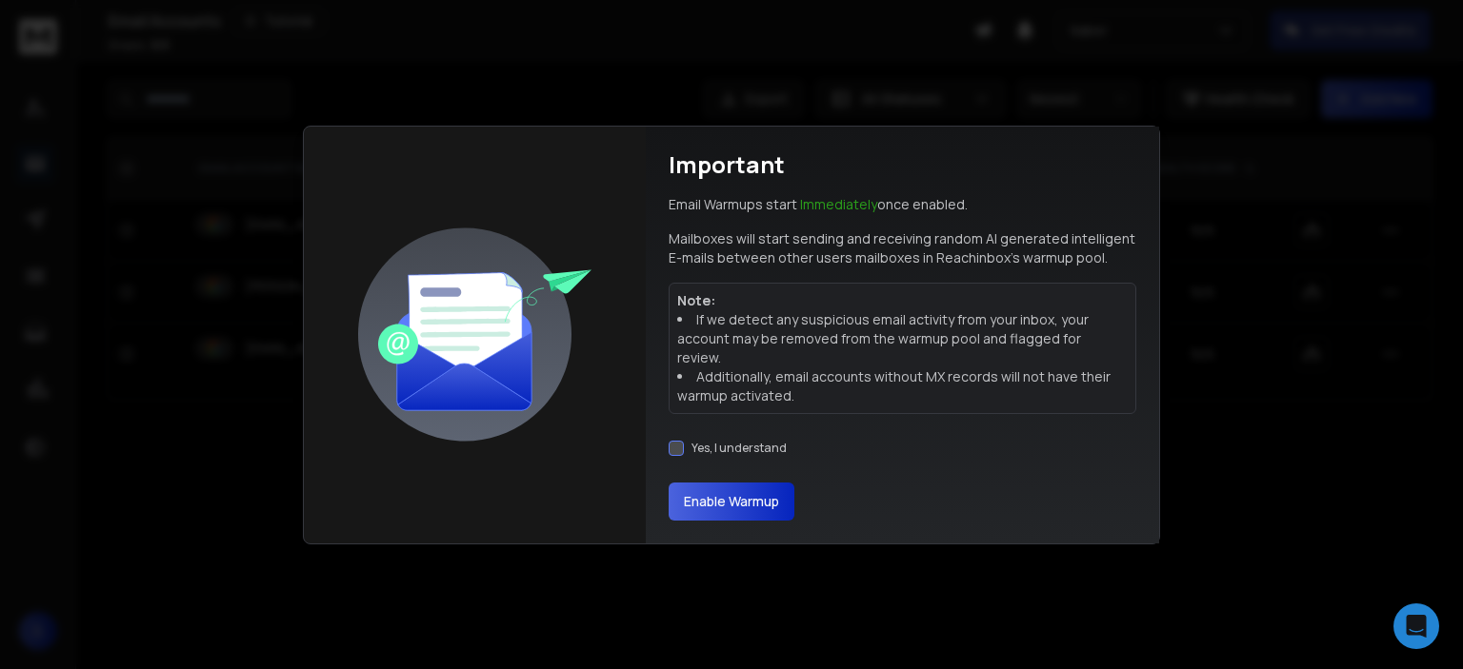
click at [674, 441] on button "Yes, I understand" at bounding box center [675, 448] width 15 height 15
click at [724, 493] on button "Enable Warmup" at bounding box center [731, 502] width 126 height 38
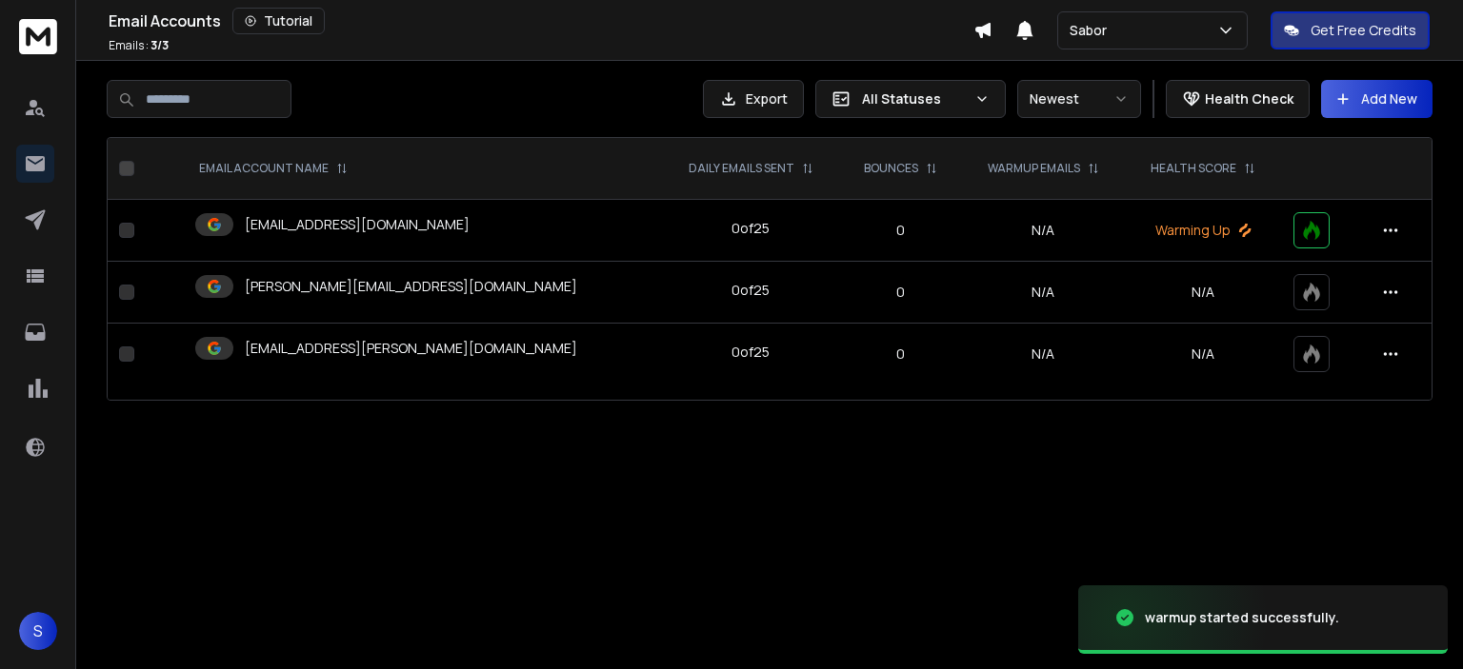
click at [1302, 289] on icon at bounding box center [1311, 292] width 19 height 19
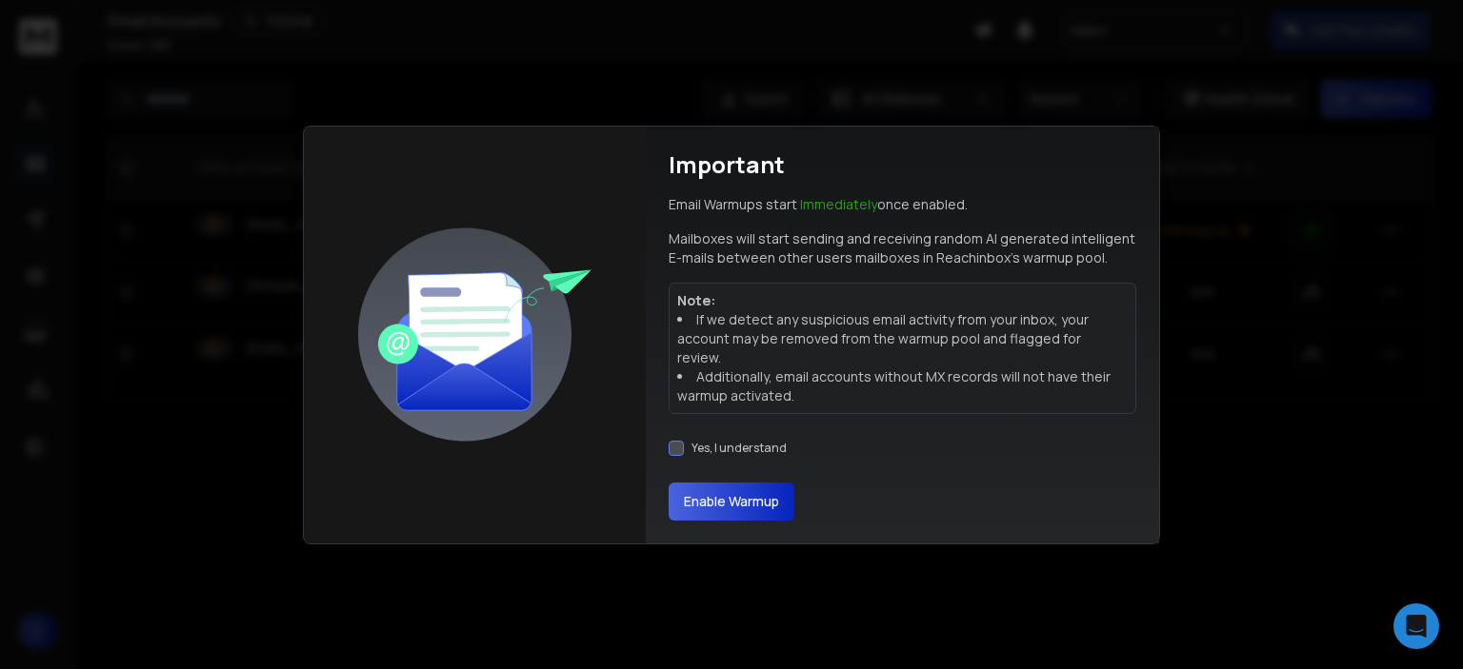
click at [670, 441] on button "Yes, I understand" at bounding box center [675, 448] width 15 height 15
click at [724, 492] on button "Enable Warmup" at bounding box center [731, 502] width 126 height 38
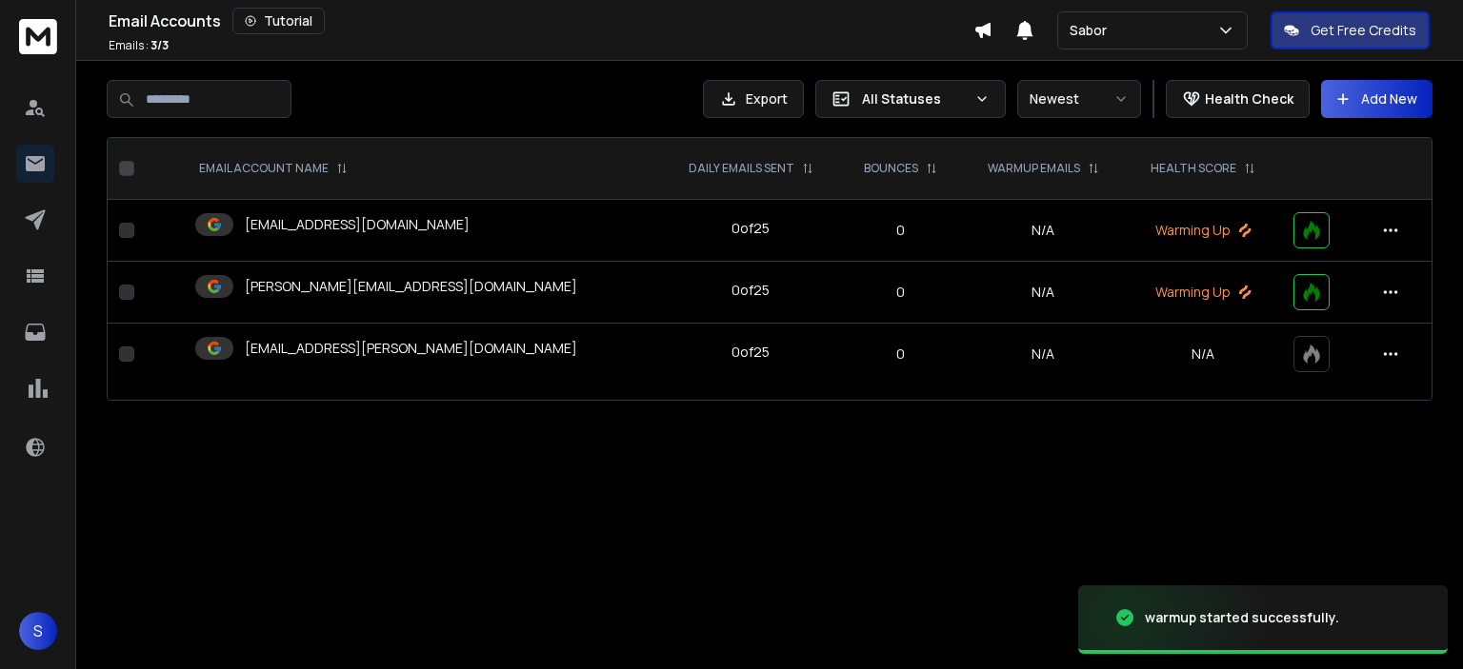
click at [1303, 349] on icon at bounding box center [1311, 354] width 16 height 19
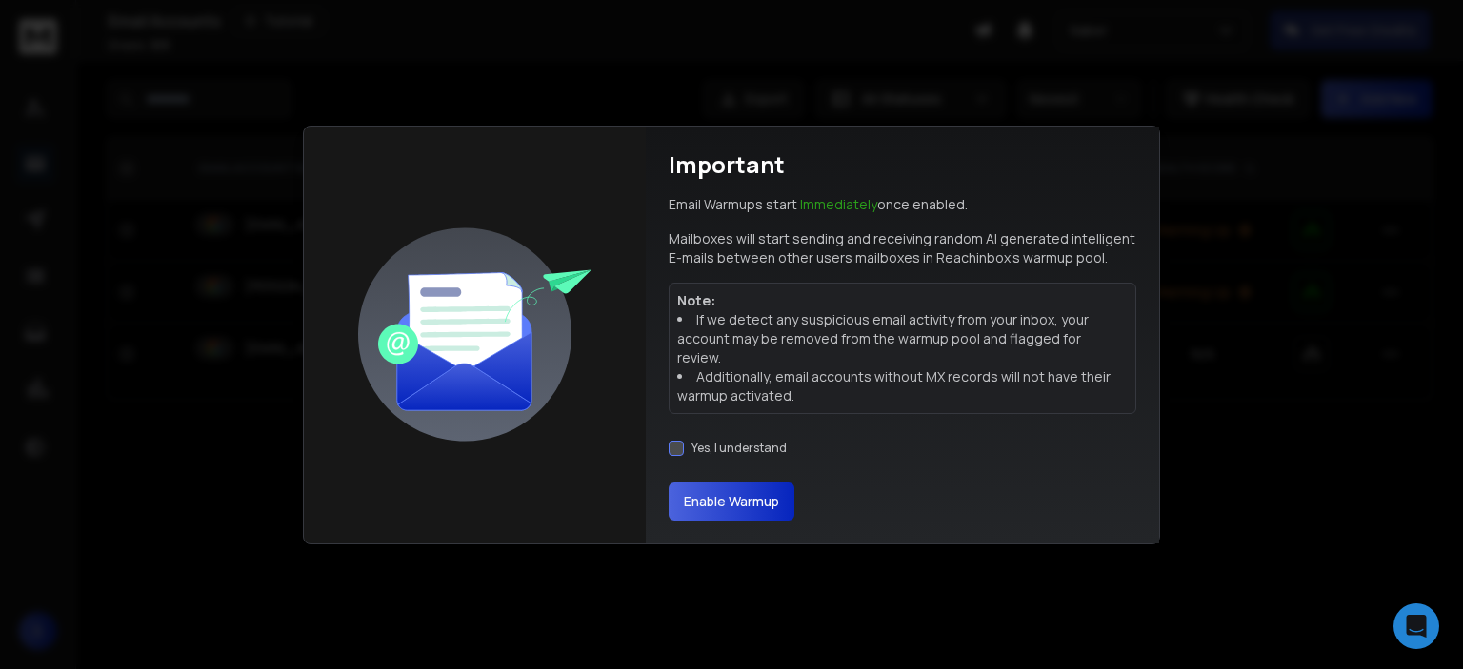
click at [677, 445] on button "Yes, I understand" at bounding box center [675, 448] width 15 height 15
click at [710, 488] on button "Enable Warmup" at bounding box center [731, 502] width 126 height 38
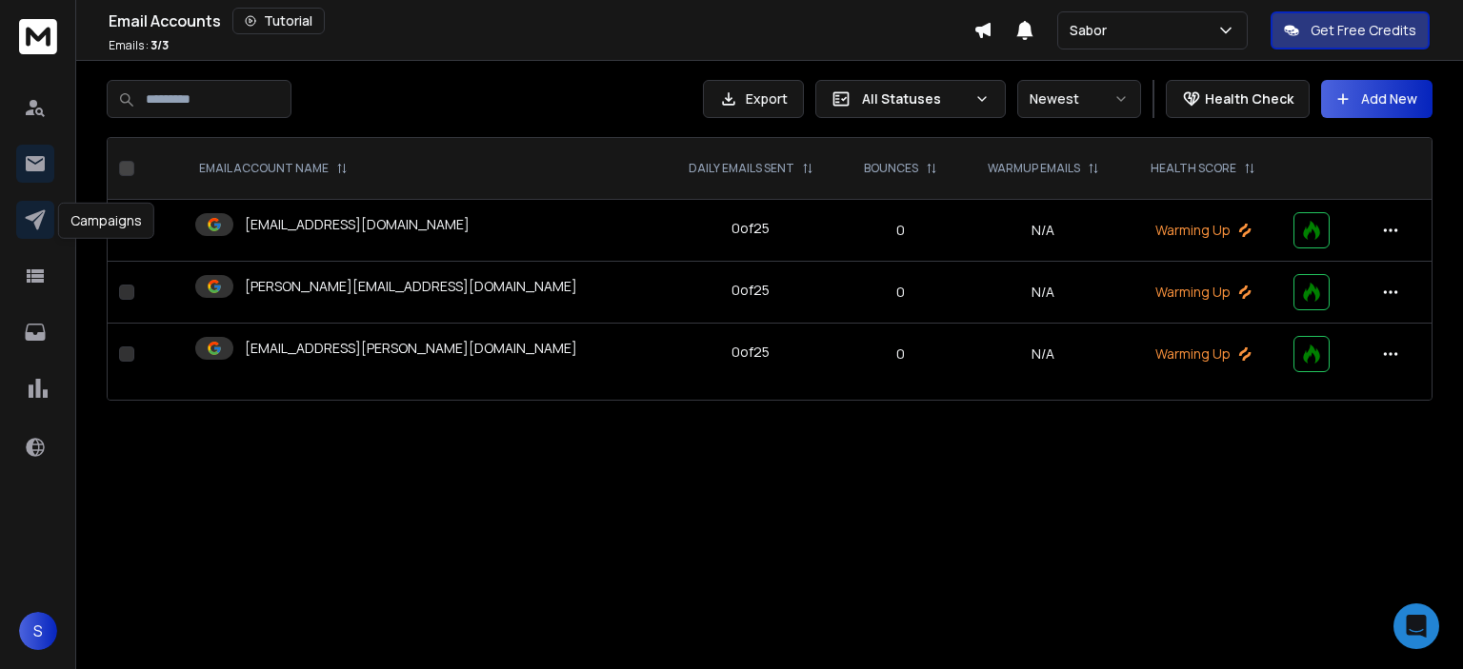
click at [45, 217] on icon at bounding box center [35, 220] width 23 height 23
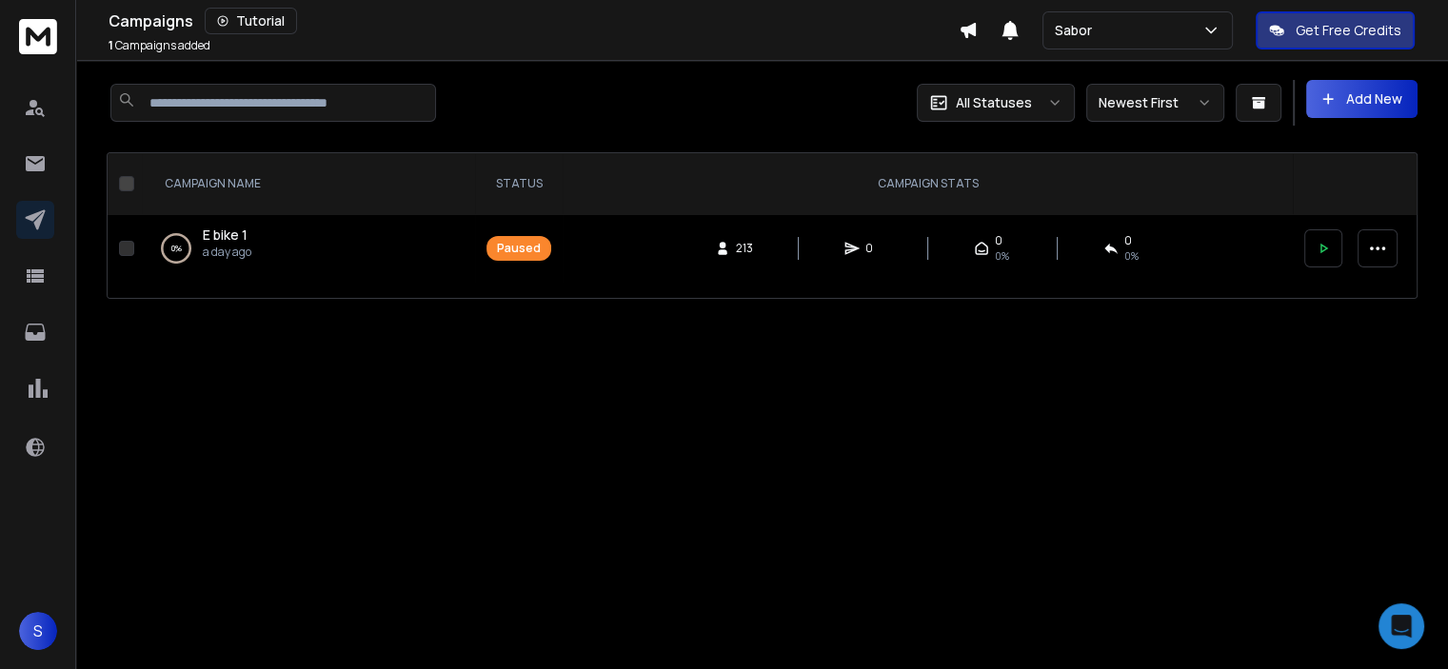
click at [510, 254] on div "Paused" at bounding box center [519, 248] width 44 height 15
click at [124, 189] on button "Select first 1" at bounding box center [126, 183] width 15 height 15
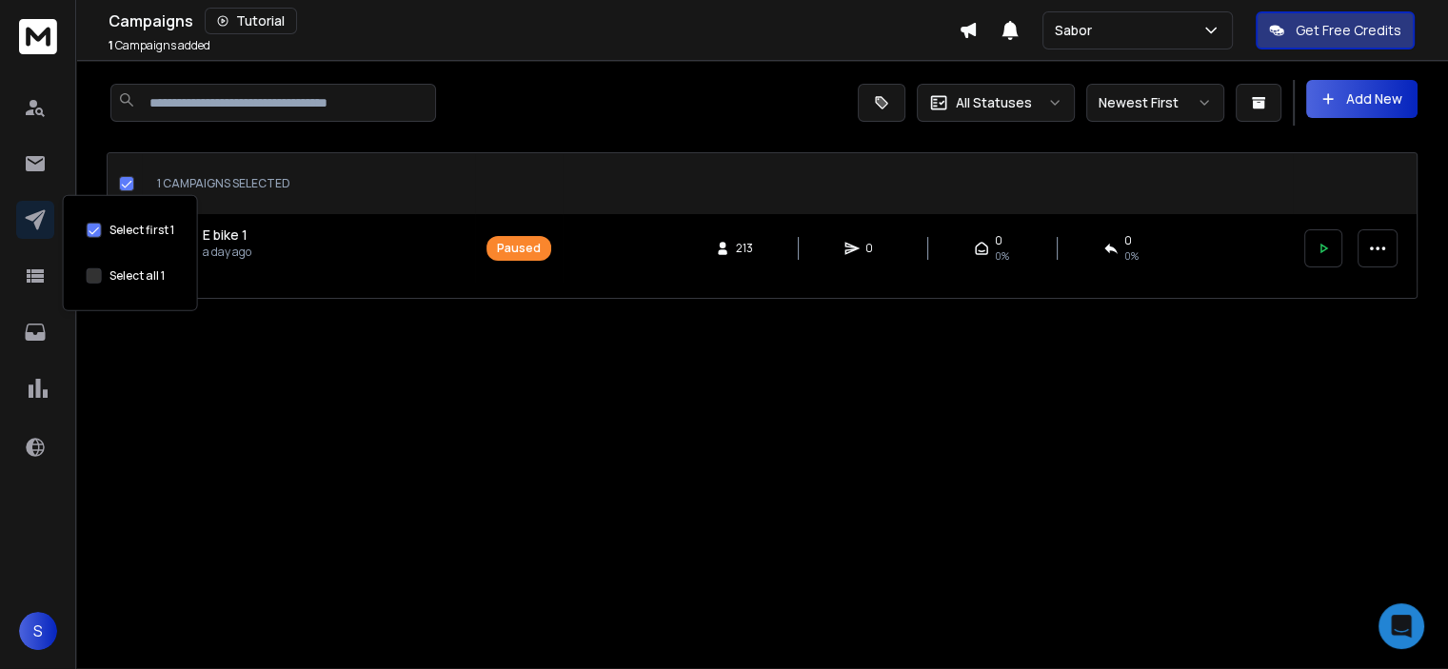
click at [124, 189] on button "Select first 1" at bounding box center [126, 183] width 15 height 15
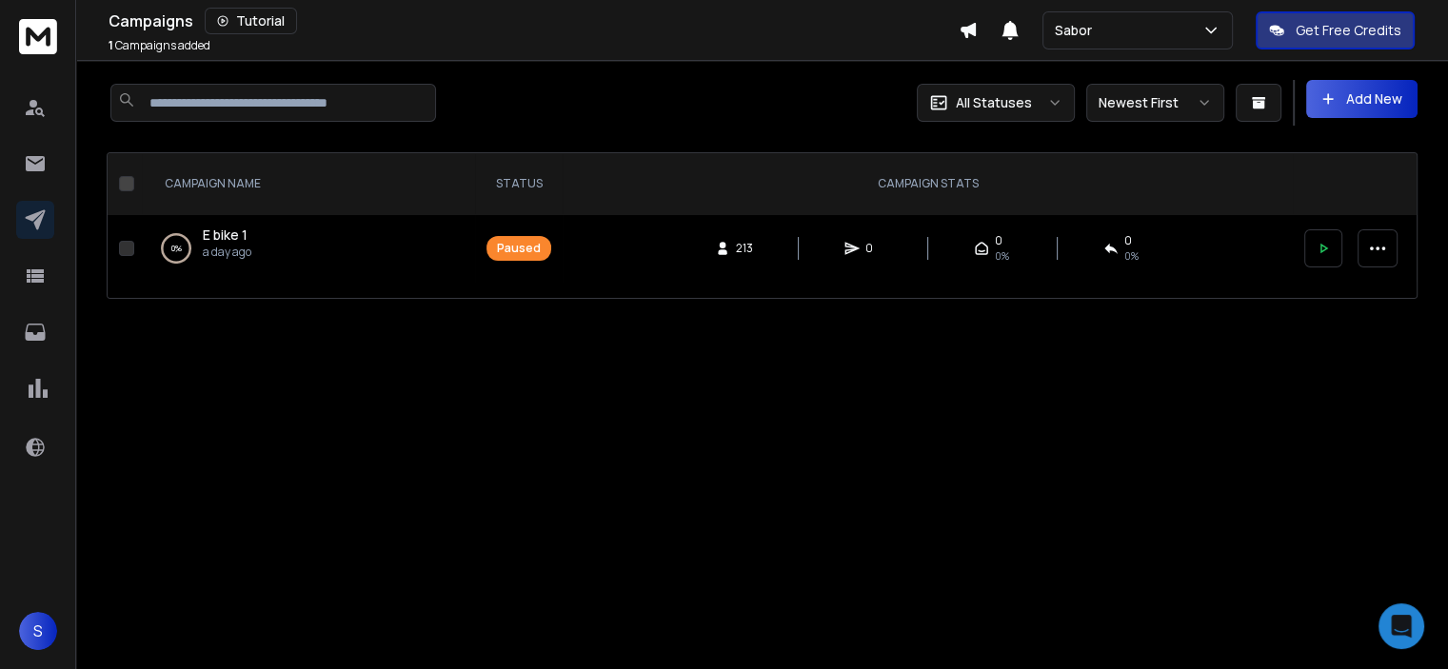
click at [122, 243] on button "button" at bounding box center [126, 248] width 15 height 15
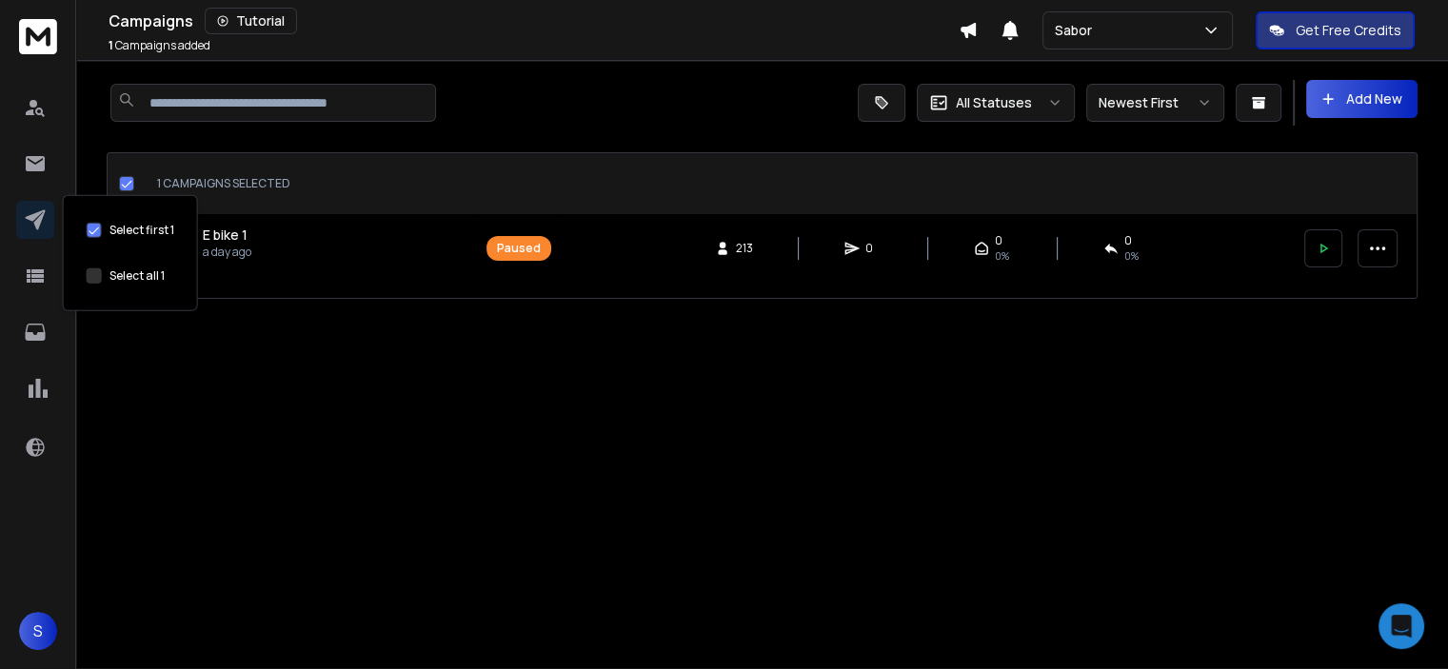
click at [124, 178] on button "Select first 1" at bounding box center [126, 183] width 15 height 15
click at [126, 186] on button "Select first 1" at bounding box center [126, 183] width 15 height 15
click at [1385, 255] on icon "button" at bounding box center [1377, 248] width 19 height 19
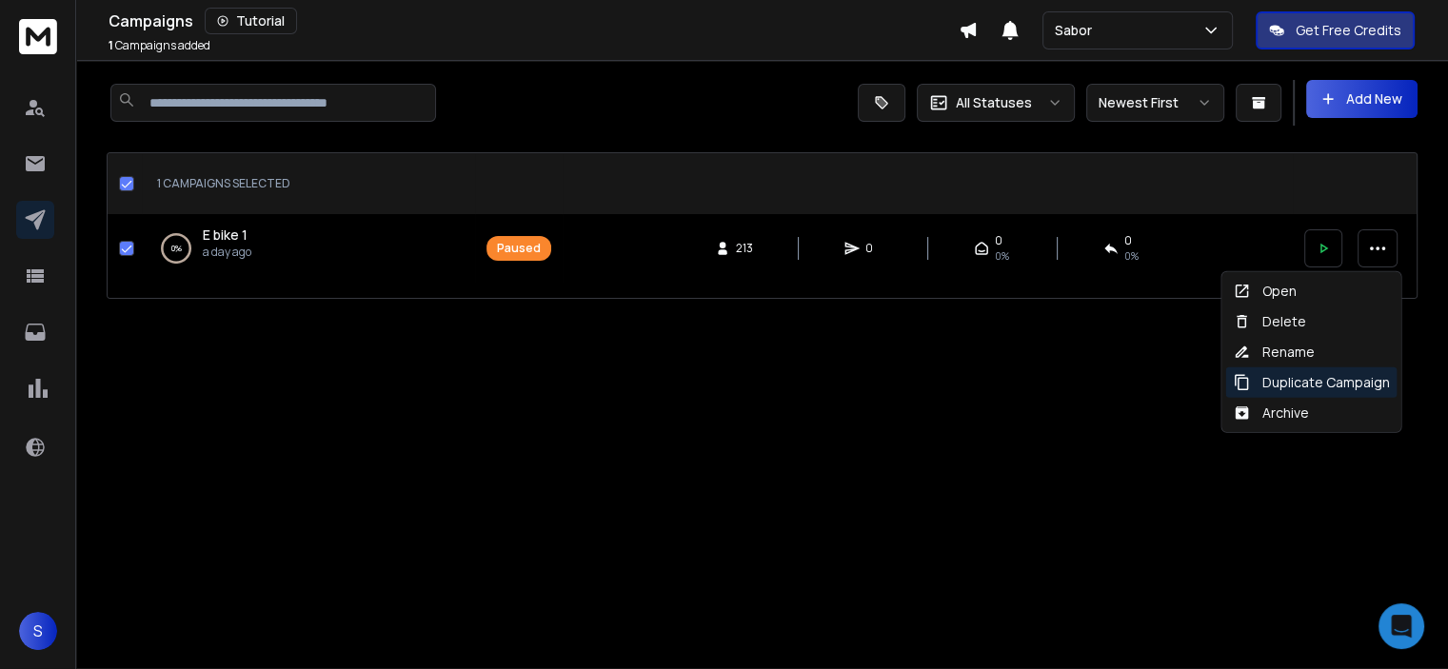
click at [1207, 385] on div "Campaigns 1 Campaigns Added All Statuses Newest First Add New 1 campaigns selec…" at bounding box center [762, 414] width 1311 height 669
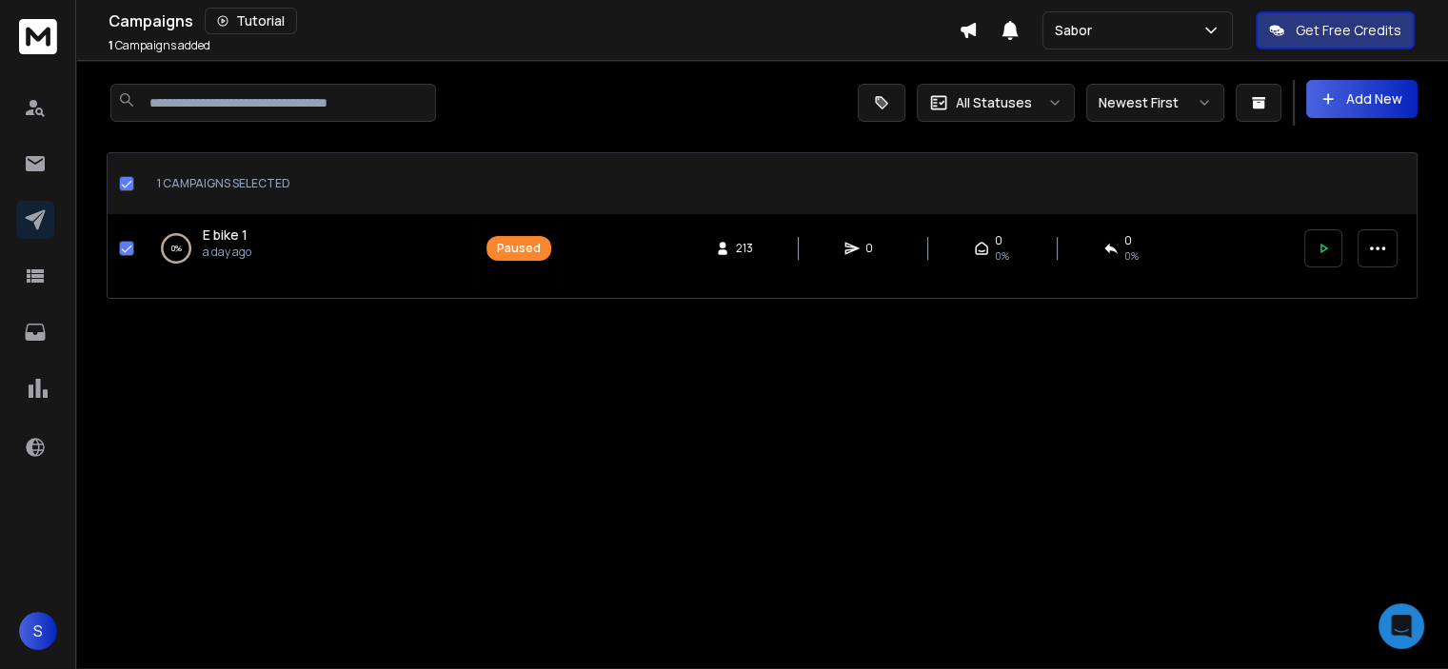
click at [1320, 254] on icon at bounding box center [1323, 248] width 17 height 17
click at [1322, 249] on icon at bounding box center [1325, 249] width 8 height 10
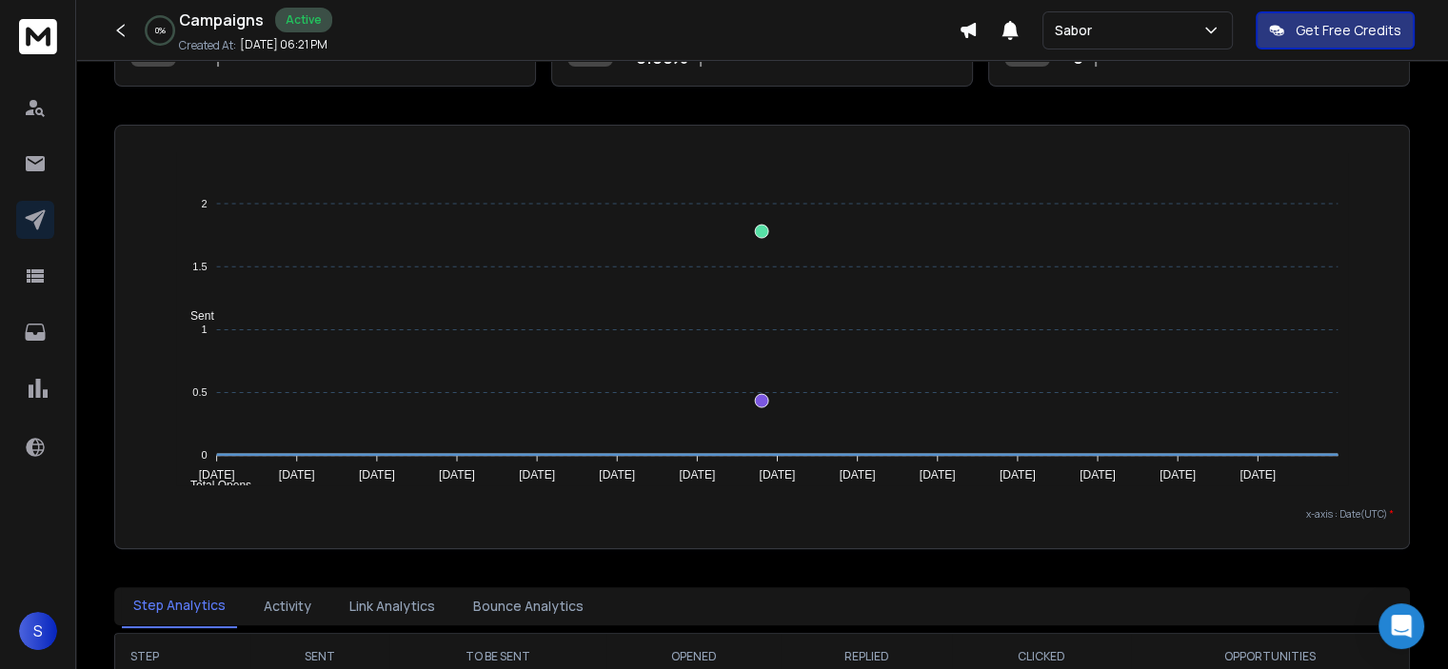
scroll to position [181, 0]
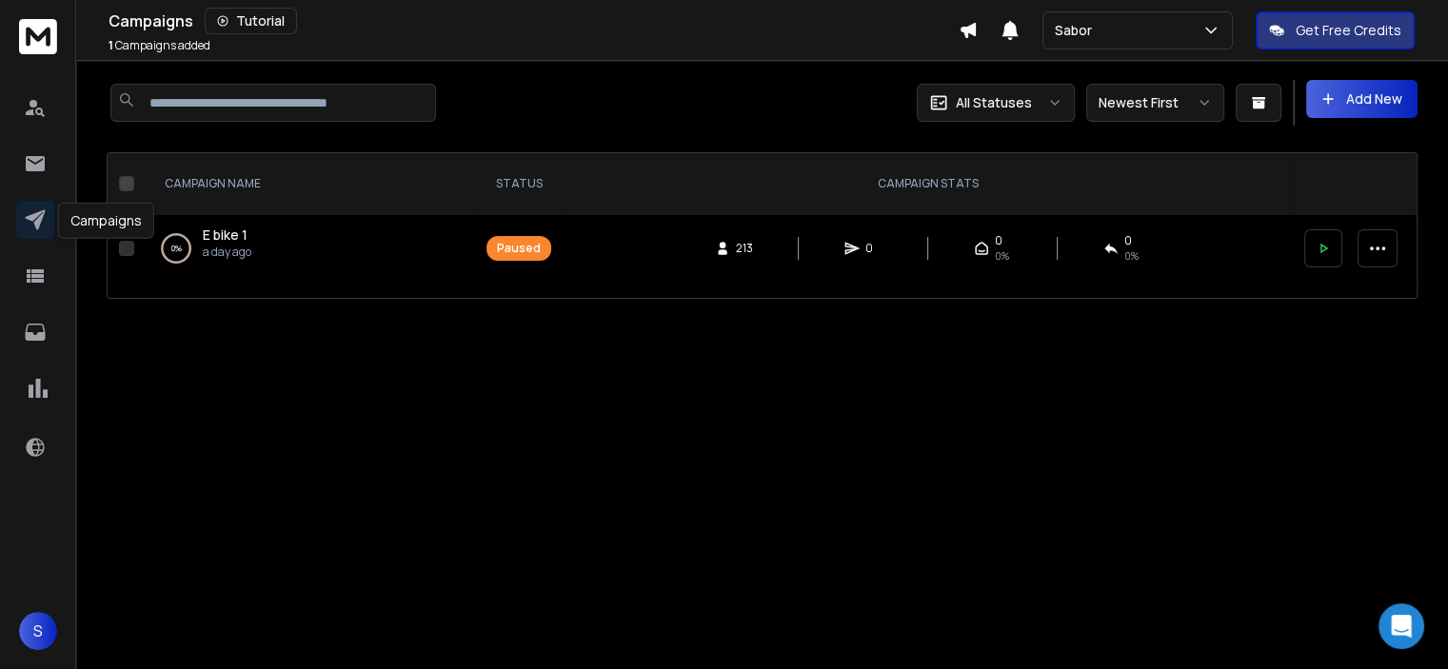
click at [36, 212] on icon at bounding box center [35, 220] width 23 height 23
click at [1059, 102] on icon "button" at bounding box center [1054, 102] width 15 height 15
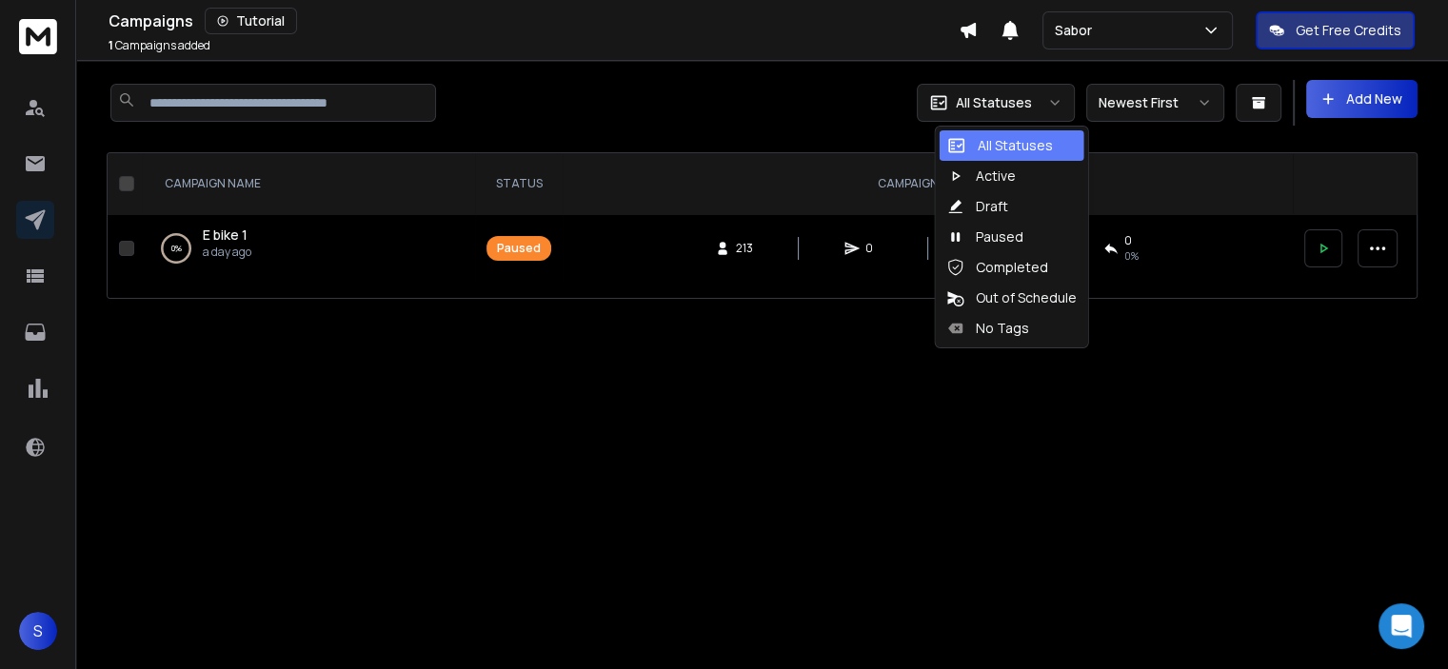
click at [887, 95] on div "Campaigns 1 Campaigns Added All Statuses Newest First Add New" at bounding box center [1091, 103] width 656 height 46
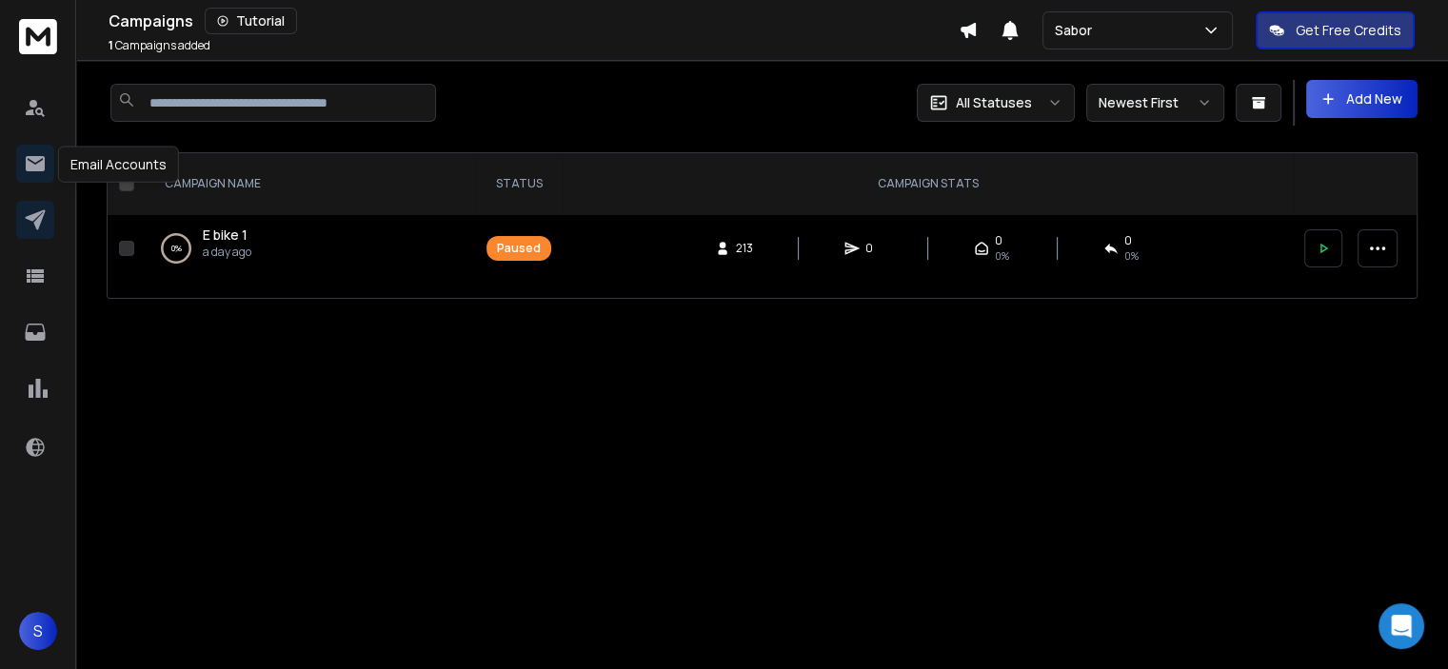
click at [29, 172] on icon at bounding box center [35, 163] width 23 height 23
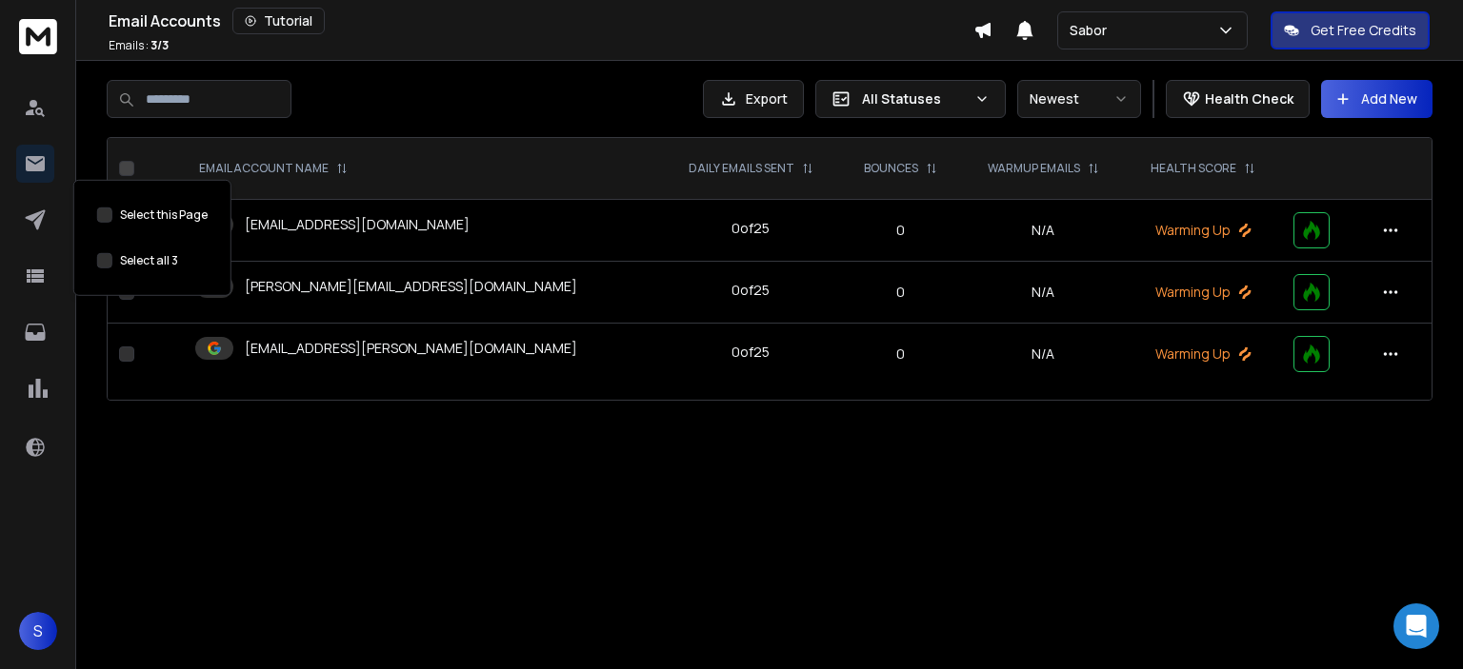
click at [130, 172] on button "Select this Page" at bounding box center [126, 168] width 15 height 15
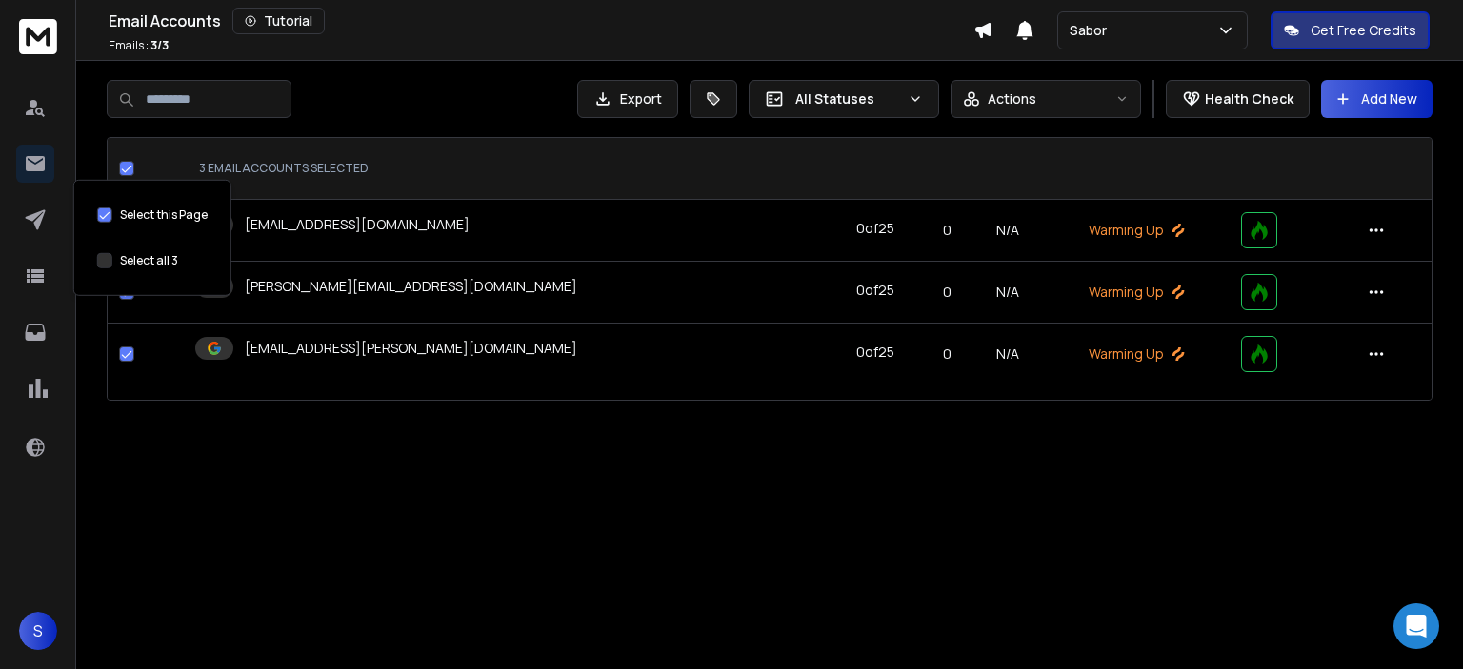
click at [128, 171] on button "Select this Page" at bounding box center [126, 168] width 15 height 15
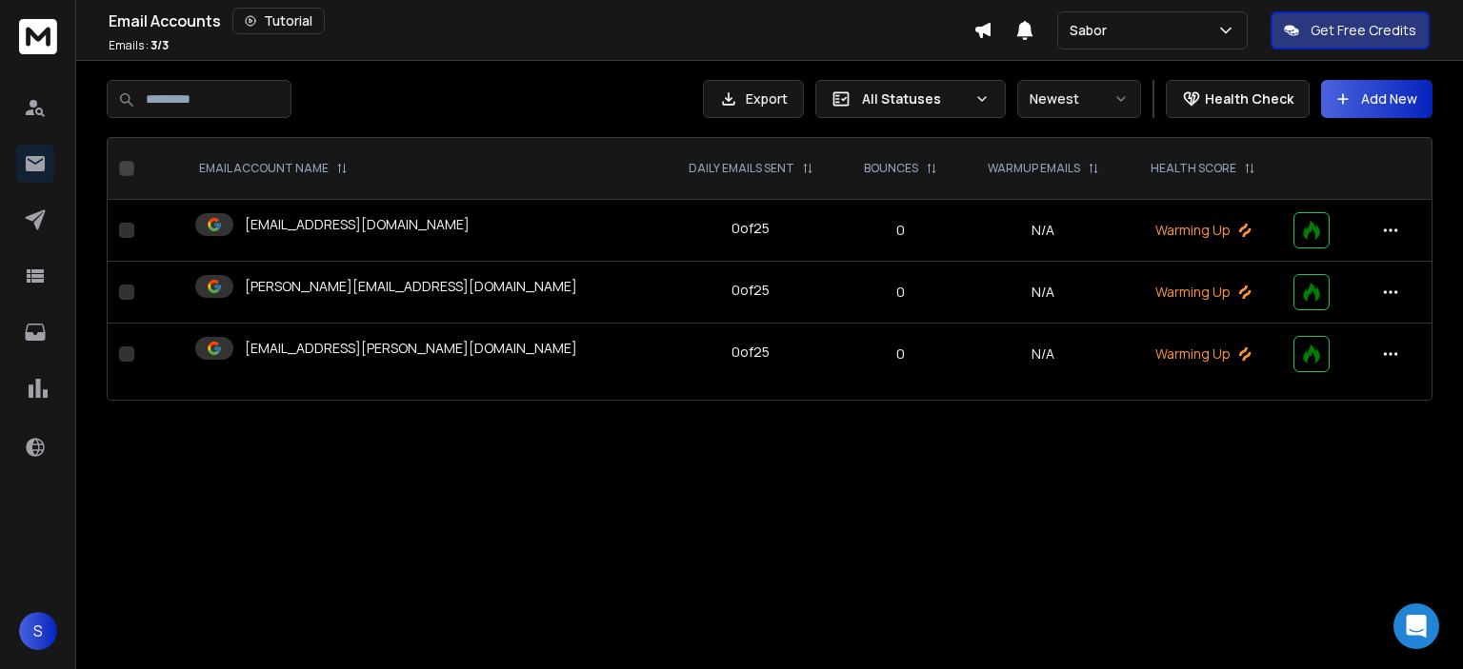
click at [128, 171] on button "button" at bounding box center [126, 168] width 15 height 15
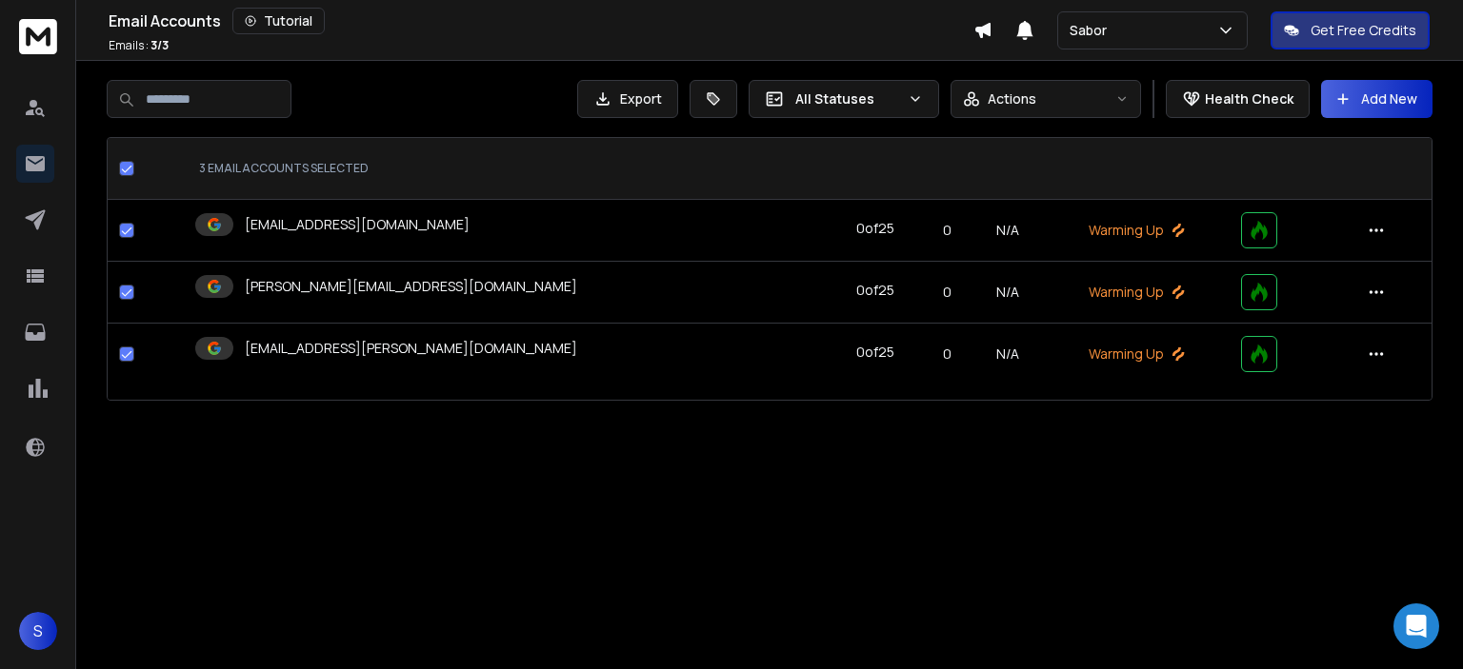
click at [128, 171] on button "button" at bounding box center [126, 168] width 15 height 15
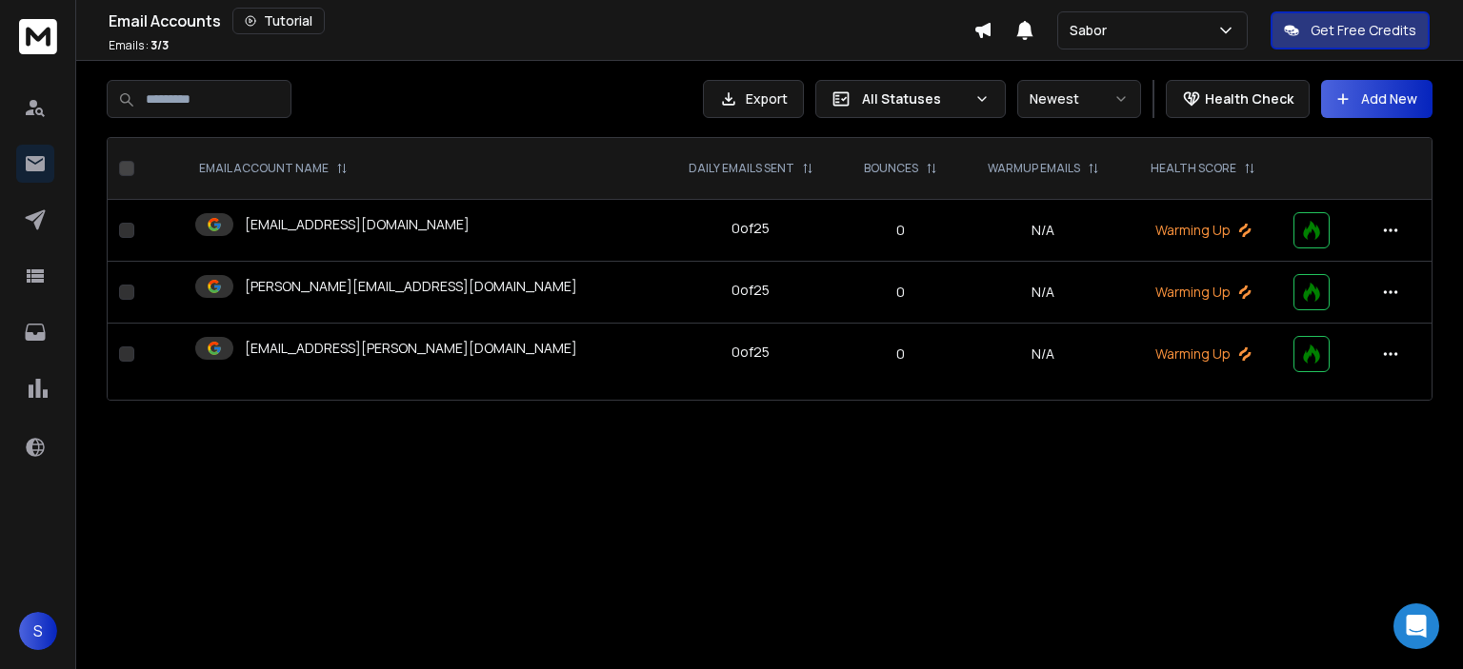
click at [128, 171] on button "button" at bounding box center [126, 168] width 15 height 15
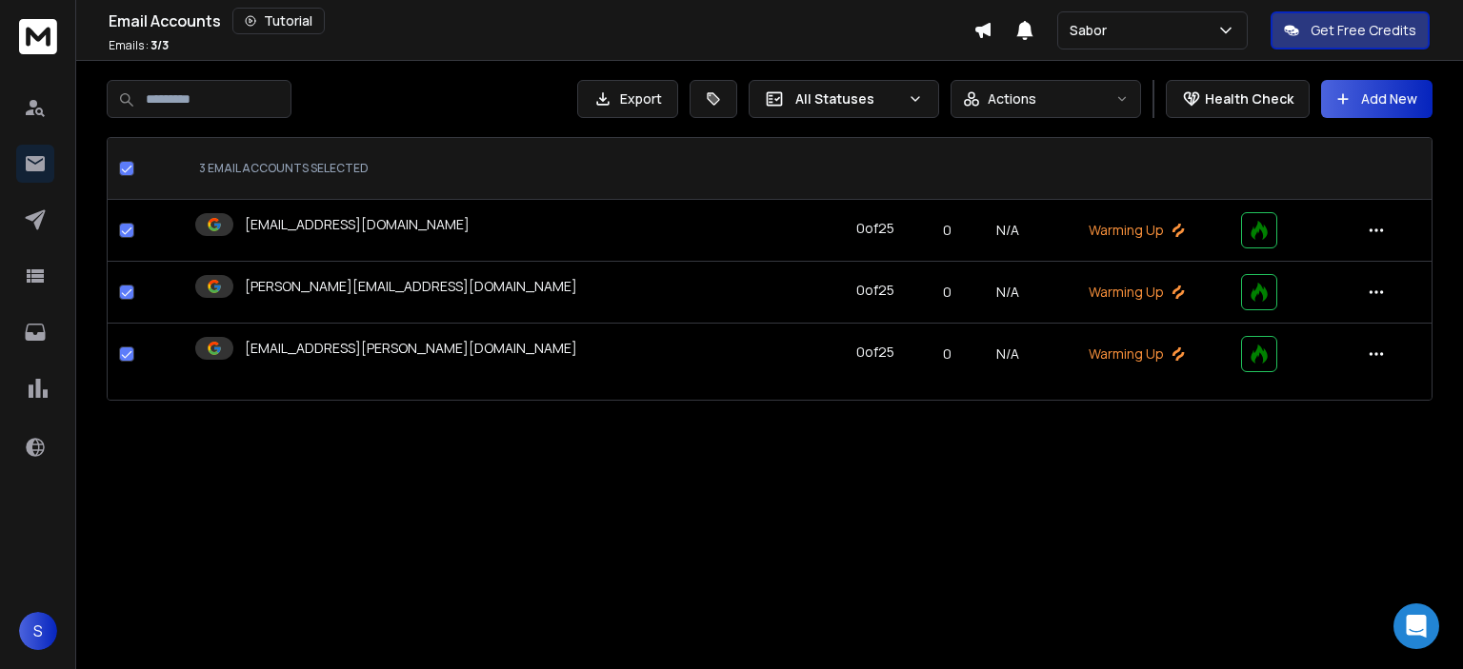
click at [128, 171] on button "button" at bounding box center [126, 168] width 15 height 15
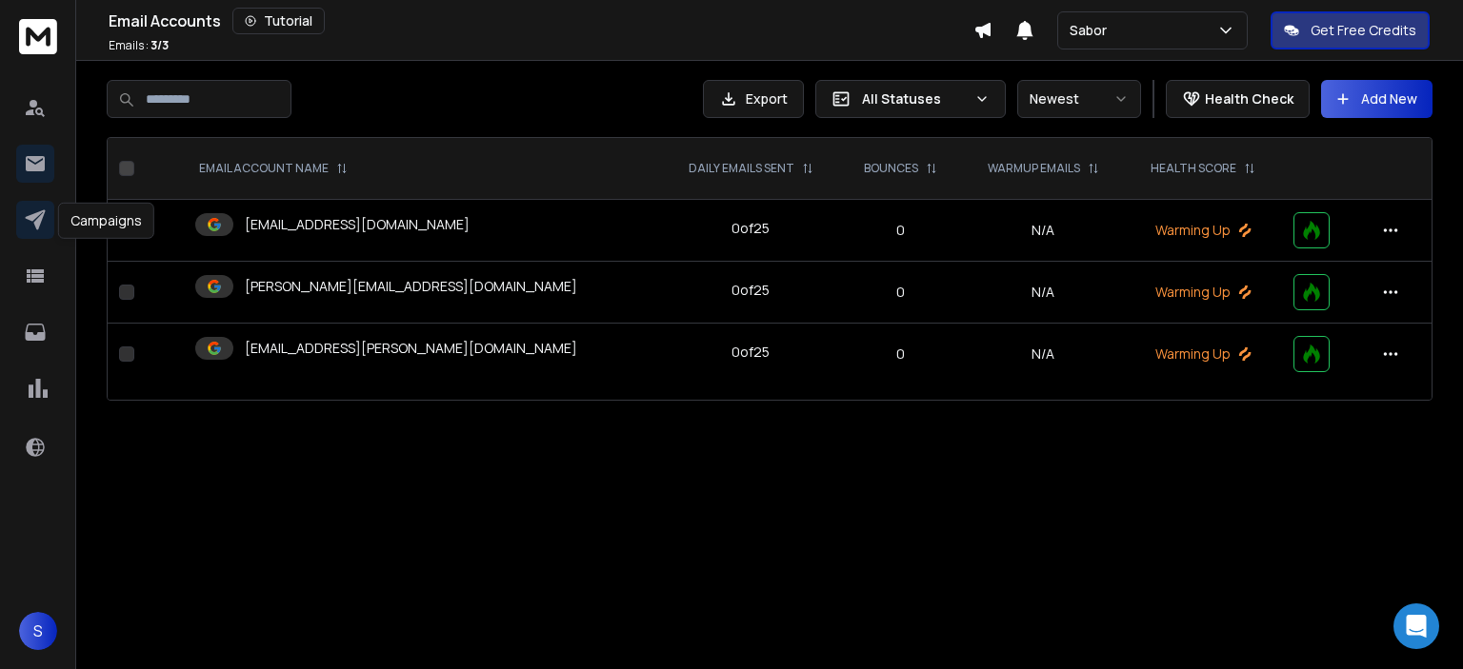
click at [38, 213] on icon at bounding box center [35, 220] width 20 height 20
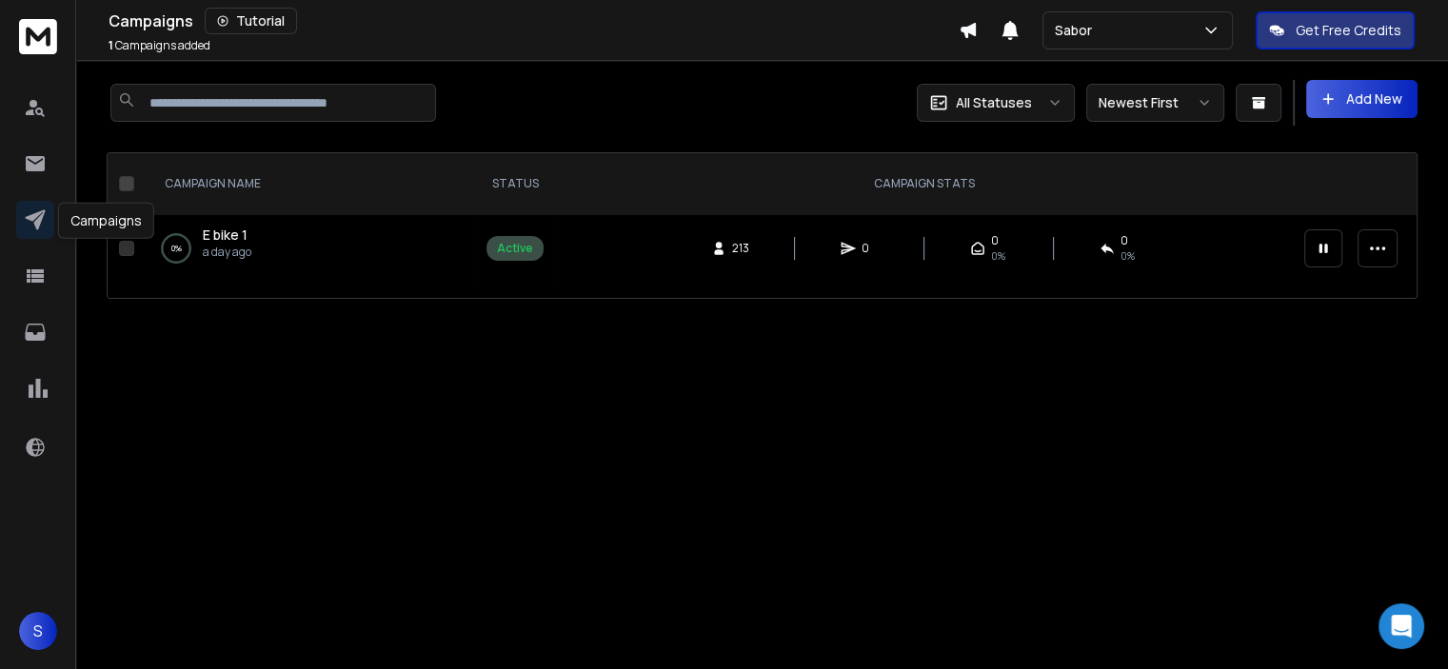
click at [208, 412] on div "Campaigns 1 Campaigns Added All Statuses Newest First Add New CAMPAIGN NAME STA…" at bounding box center [762, 414] width 1311 height 669
